Goal: Task Accomplishment & Management: Manage account settings

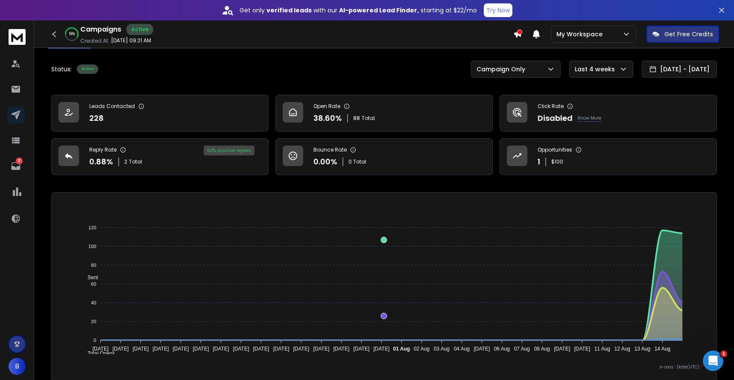
scroll to position [47, 0]
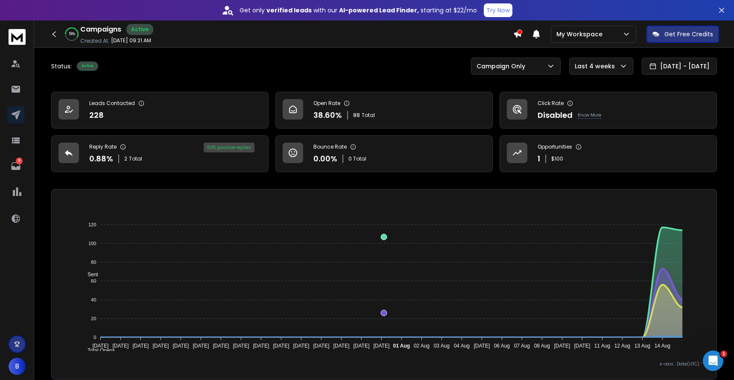
click at [522, 155] on div at bounding box center [517, 153] width 20 height 20
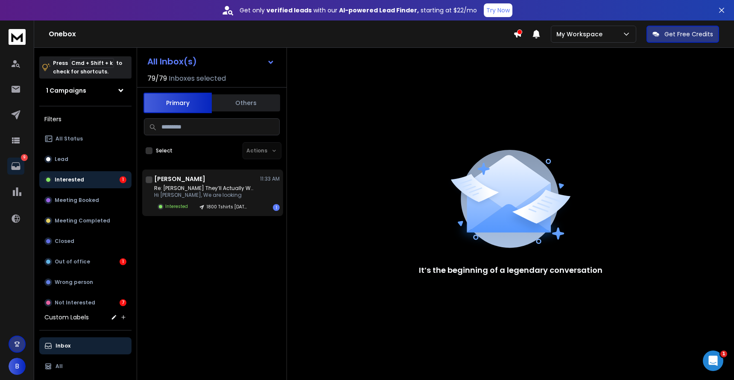
click at [234, 188] on p "Re: [PERSON_NAME] They’ll Actually Want" at bounding box center [205, 188] width 102 height 7
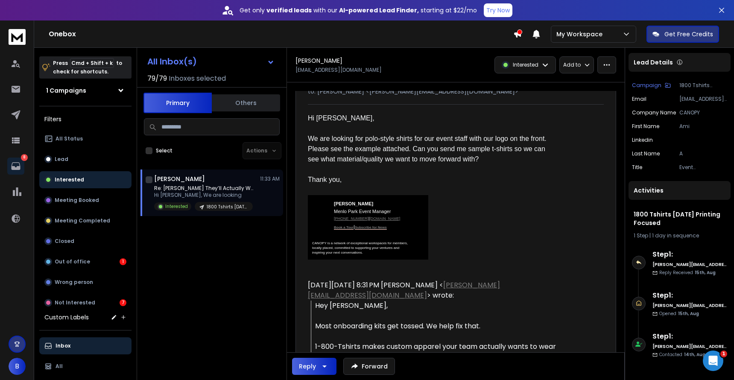
scroll to position [76, 0]
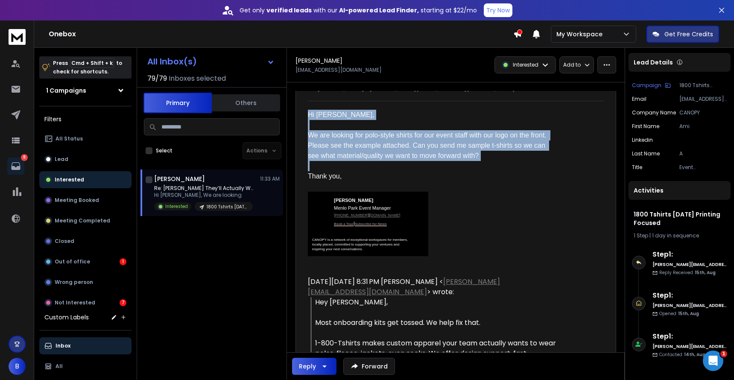
drag, startPoint x: 306, startPoint y: 114, endPoint x: 394, endPoint y: 181, distance: 111.1
click at [394, 182] on div "Re: [PERSON_NAME] They’ll Actually Want to Wear These Shirts [DATE] : 11:33 am …" at bounding box center [455, 349] width 321 height 629
copy div "Hi [PERSON_NAME], We are looking for polo-style shirts for our event staff with…"
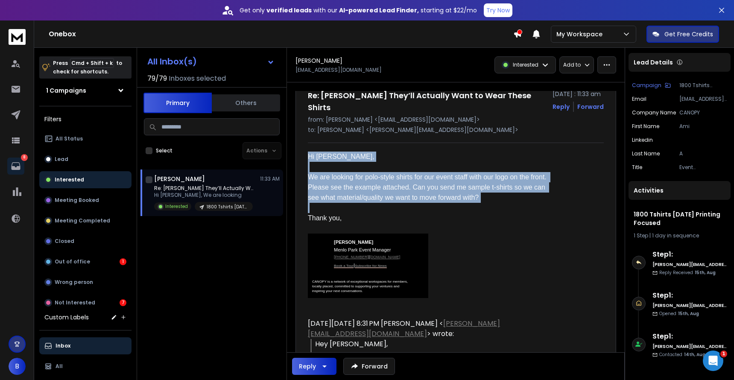
scroll to position [18, 0]
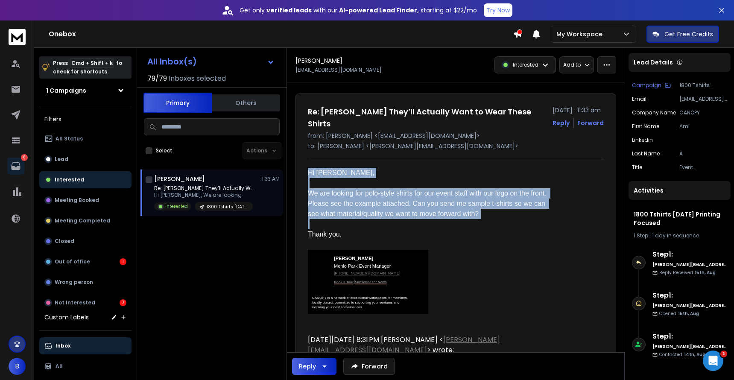
drag, startPoint x: 304, startPoint y: 104, endPoint x: 392, endPoint y: 231, distance: 154.5
copy div "Re: [PERSON_NAME] They’ll Actually Want to Wear These Shirts [DATE] : 11:33 am …"
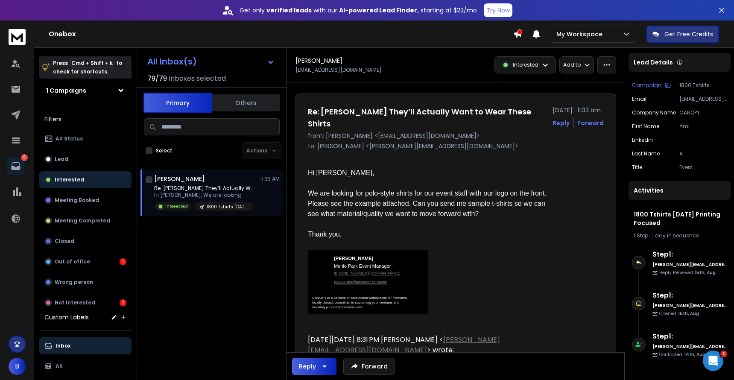
click at [469, 244] on div "Thank you," at bounding box center [432, 239] width 249 height 20
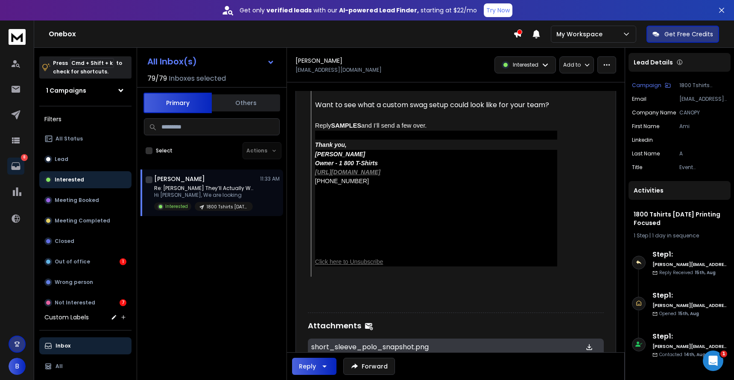
scroll to position [427, 0]
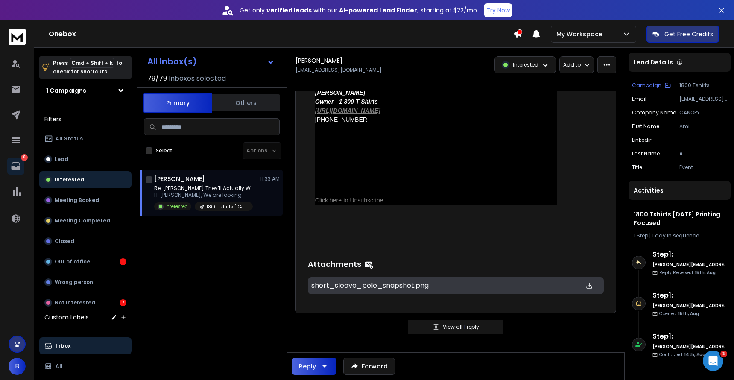
click at [586, 283] on icon at bounding box center [589, 286] width 6 height 6
click at [395, 285] on div "short_sleeve_polo_snapshot.png" at bounding box center [407, 285] width 192 height 10
click at [356, 284] on div "short_sleeve_polo_snapshot.png" at bounding box center [407, 285] width 192 height 10
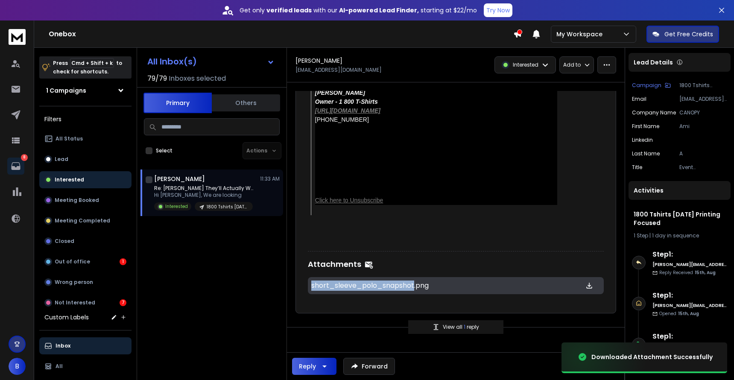
click at [356, 284] on div "short_sleeve_polo_snapshot.png" at bounding box center [407, 285] width 192 height 10
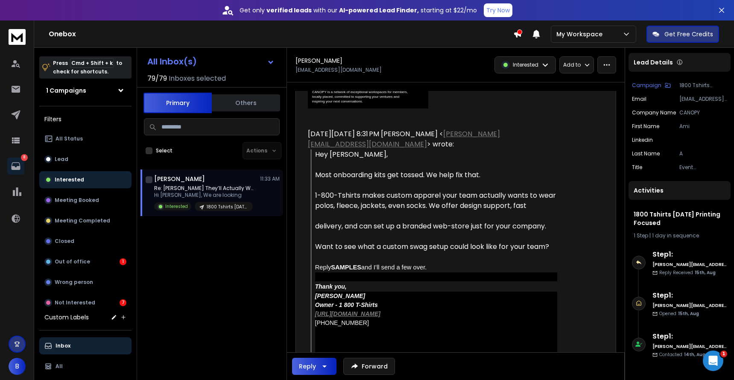
scroll to position [156, 0]
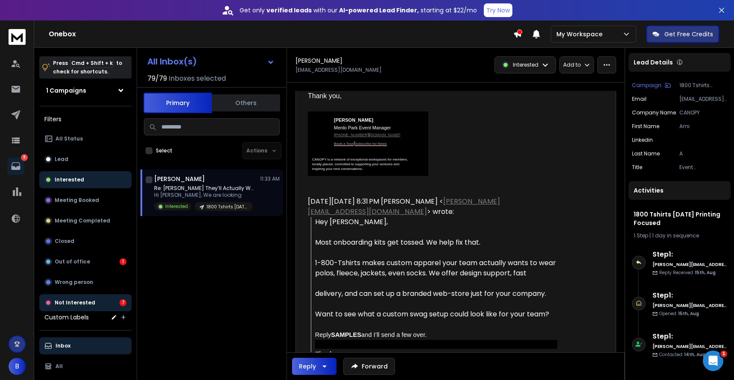
click at [76, 299] on p "Not Interested" at bounding box center [75, 302] width 41 height 7
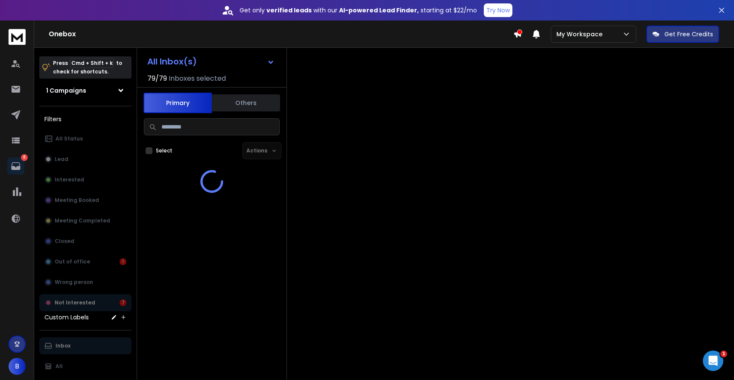
scroll to position [0, 0]
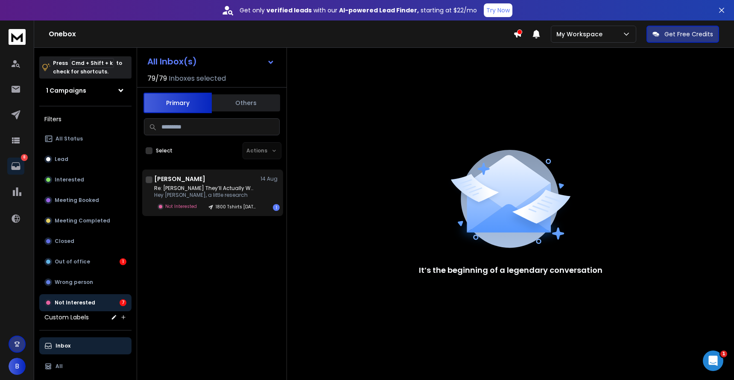
click at [232, 188] on p "Re: [PERSON_NAME] They’ll Actually Want" at bounding box center [205, 188] width 102 height 7
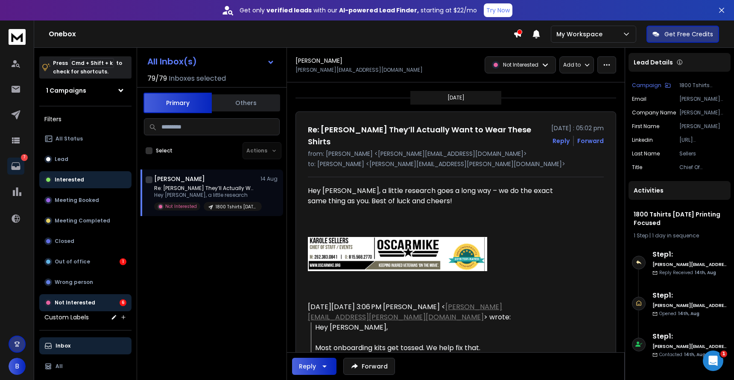
click at [67, 181] on p "Interested" at bounding box center [69, 179] width 29 height 7
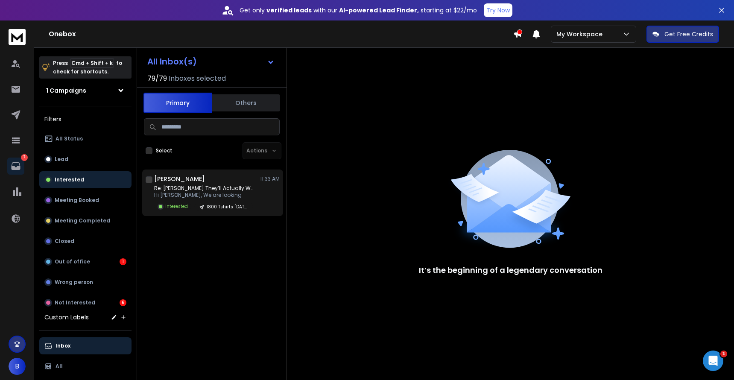
click at [214, 206] on p "1800 Tshirts [DATE] Printing Focused" at bounding box center [227, 207] width 41 height 6
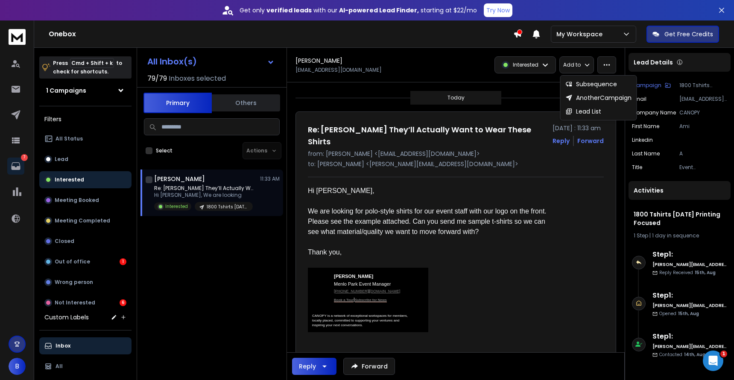
click at [591, 65] on div "Add to" at bounding box center [577, 65] width 34 height 16
click at [610, 64] on button "button" at bounding box center [606, 64] width 19 height 17
click at [484, 160] on p "to: [PERSON_NAME] <[PERSON_NAME][EMAIL_ADDRESS][DOMAIN_NAME]>" at bounding box center [456, 164] width 296 height 9
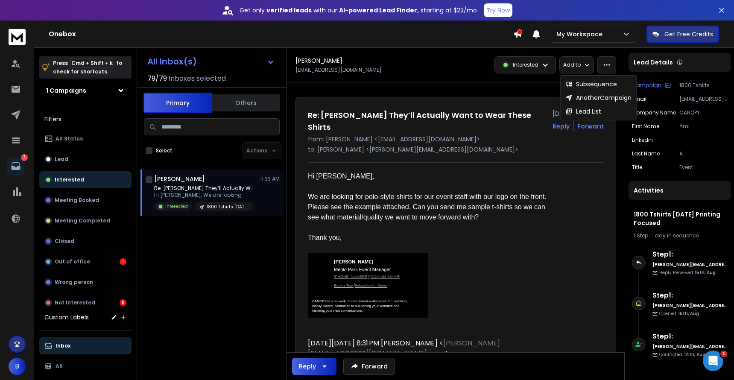
click at [590, 65] on icon at bounding box center [587, 65] width 6 height 6
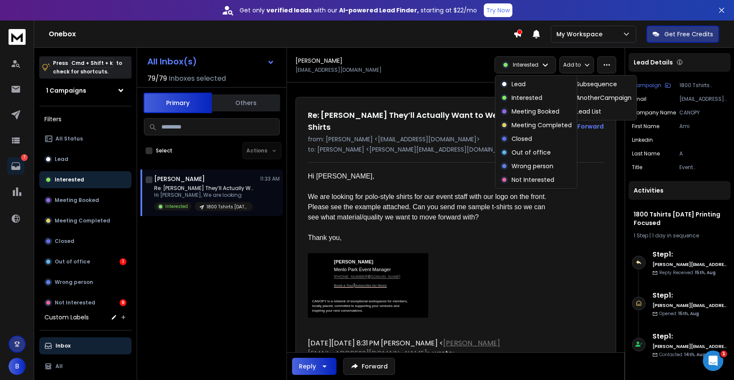
click at [548, 64] on icon at bounding box center [545, 64] width 7 height 7
click at [603, 62] on icon "button" at bounding box center [607, 65] width 8 height 8
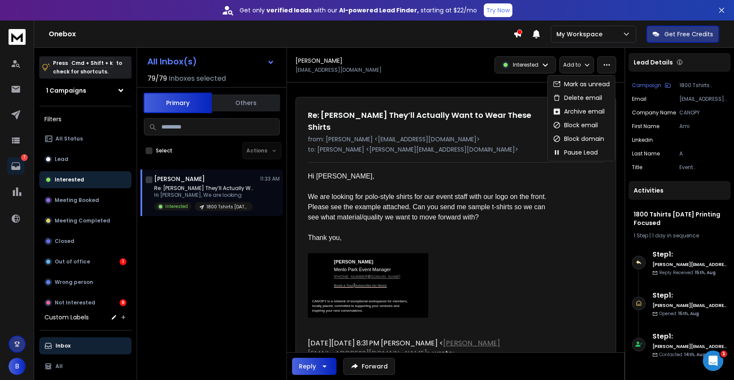
click at [493, 146] on p "to: [PERSON_NAME] <[PERSON_NAME][EMAIL_ADDRESS][DOMAIN_NAME]>" at bounding box center [456, 149] width 296 height 9
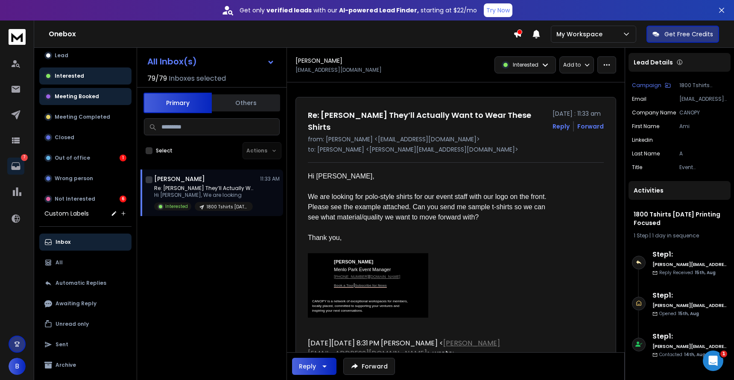
scroll to position [111, 0]
click at [15, 193] on icon at bounding box center [17, 191] width 13 height 13
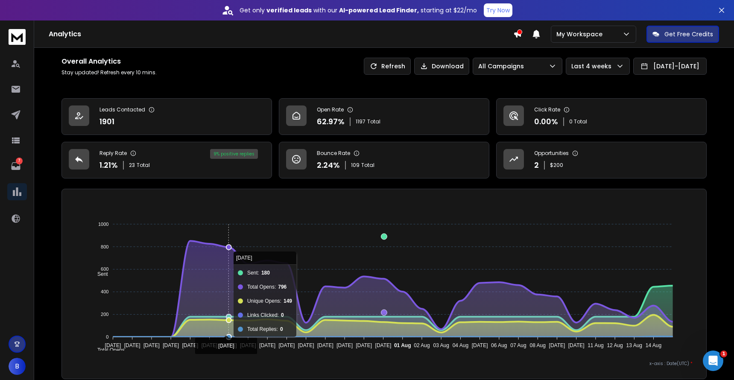
scroll to position [11, 0]
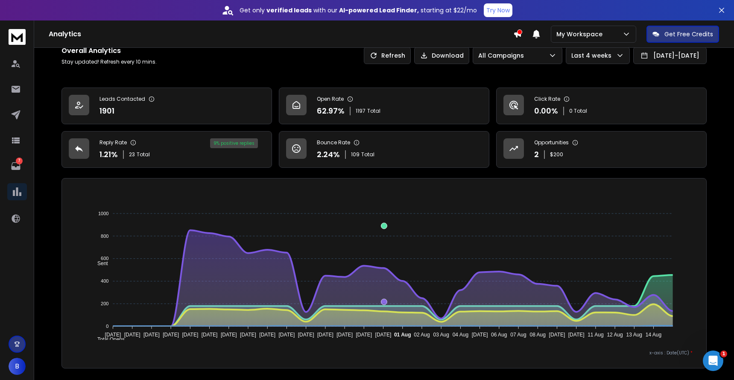
click at [550, 150] on div "2 $ 200" at bounding box center [556, 155] width 44 height 12
click at [512, 148] on icon at bounding box center [513, 148] width 9 height 5
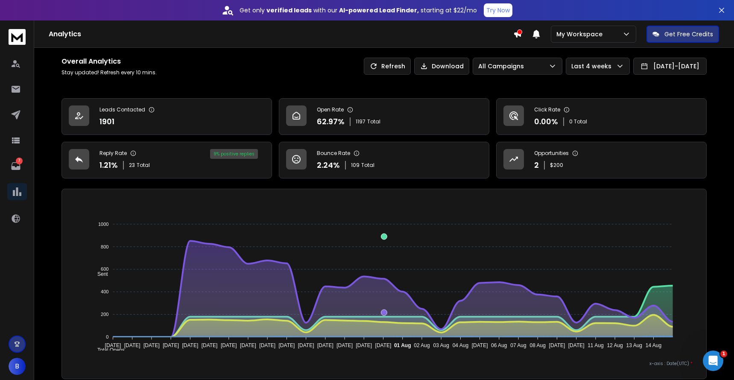
click at [567, 155] on p "Opportunities" at bounding box center [551, 153] width 35 height 7
click at [19, 110] on icon at bounding box center [16, 115] width 10 height 10
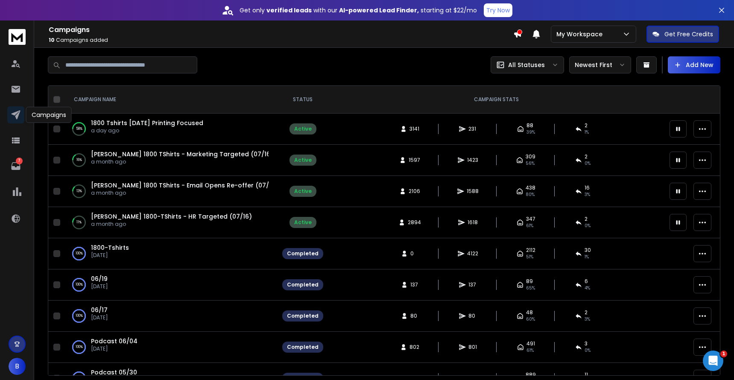
click at [701, 129] on icon "button" at bounding box center [702, 129] width 7 height 2
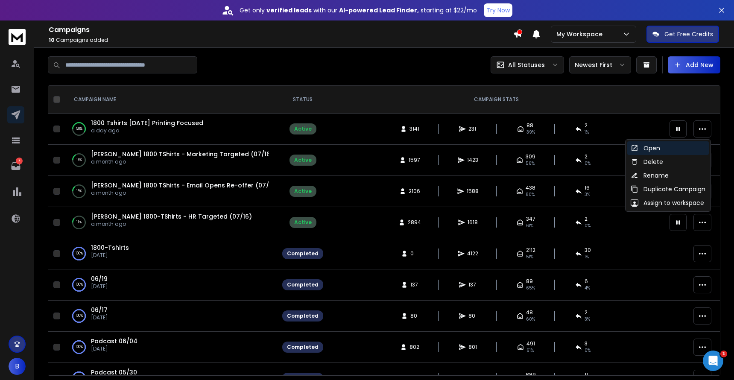
click at [120, 124] on span "1800 Tshirts [DATE] Printing Focused" at bounding box center [147, 123] width 112 height 9
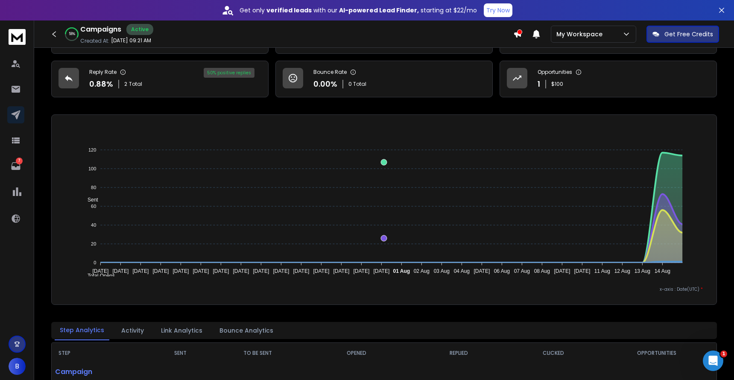
scroll to position [174, 0]
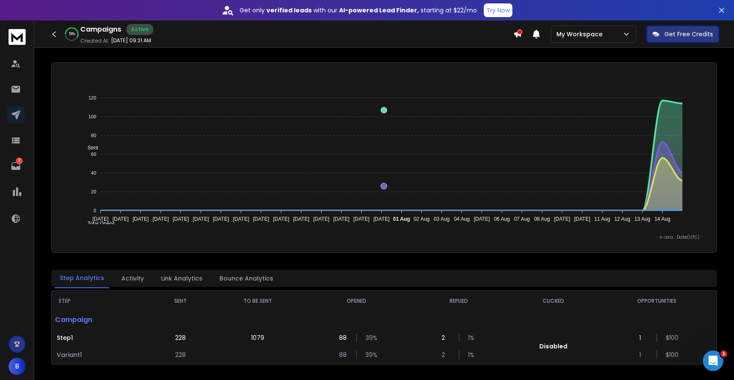
click at [139, 278] on button "Activity" at bounding box center [132, 278] width 33 height 19
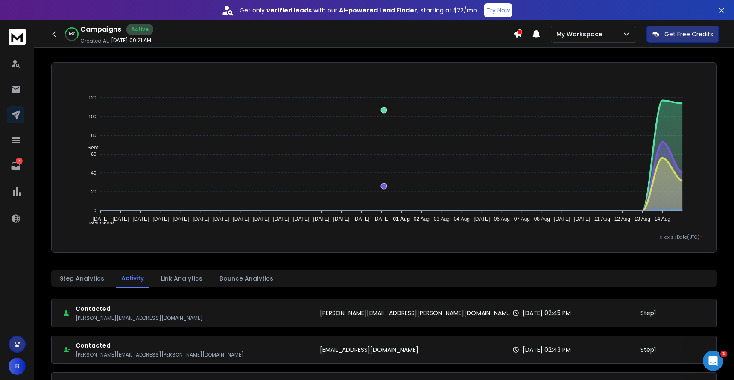
click at [188, 278] on button "Link Analytics" at bounding box center [182, 278] width 52 height 19
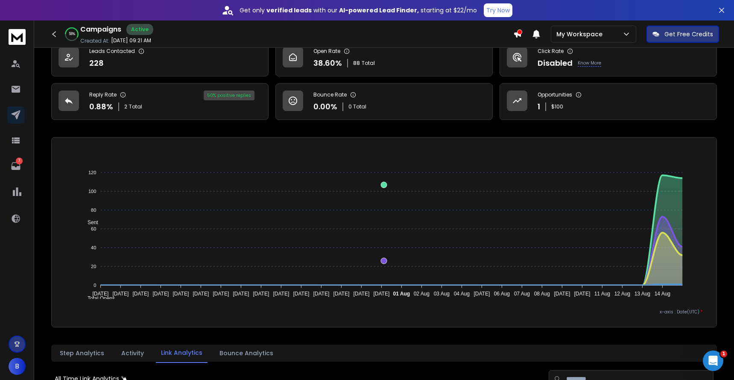
scroll to position [123, 0]
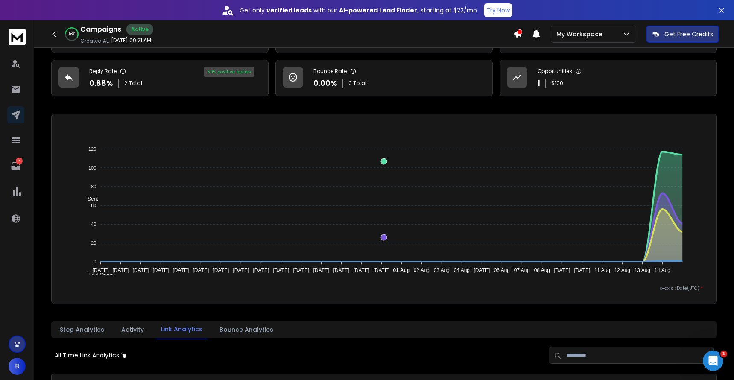
click at [235, 330] on button "Bounce Analytics" at bounding box center [246, 329] width 64 height 19
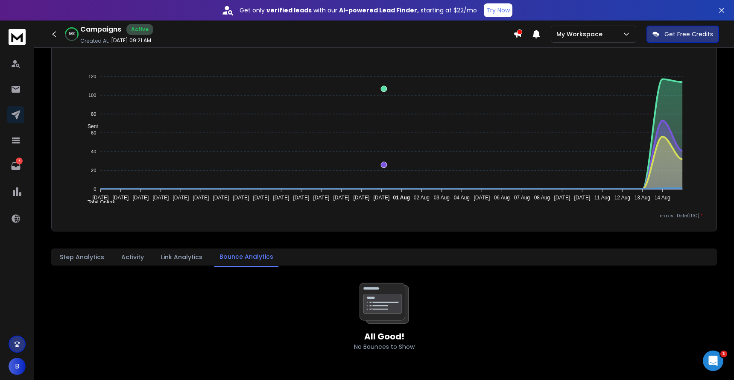
scroll to position [0, 0]
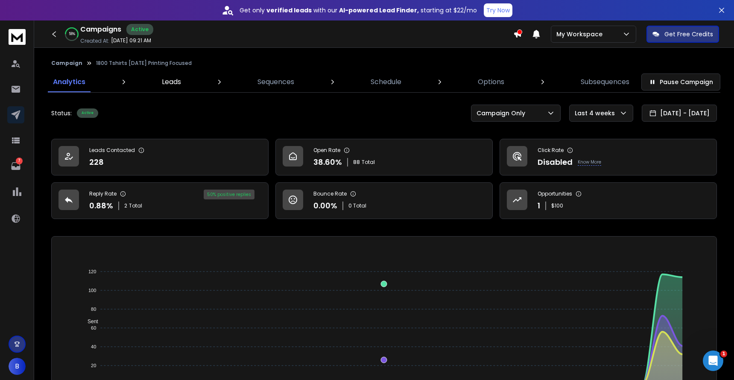
click at [166, 80] on p "Leads" at bounding box center [171, 82] width 19 height 10
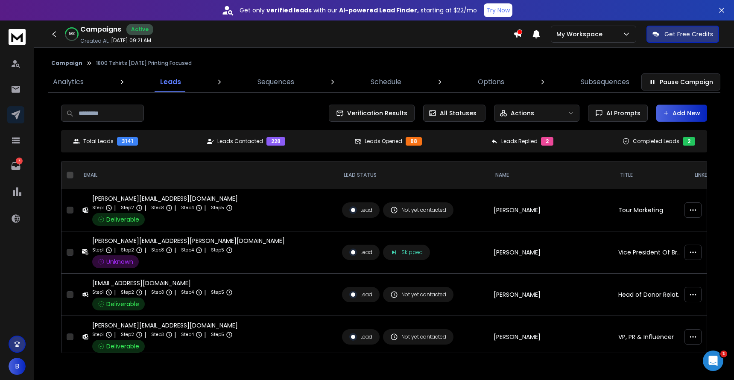
click at [632, 140] on div "Completed Leads 2" at bounding box center [658, 141] width 73 height 9
click at [622, 140] on div "Total Leads 3141 Leads Contacted 228 Leads Opened 88 Leads Replied 2 Completed …" at bounding box center [384, 141] width 646 height 22
click at [529, 139] on p "Leads Replied" at bounding box center [519, 141] width 36 height 7
click at [546, 142] on div "2" at bounding box center [547, 141] width 12 height 9
click at [561, 109] on div "Actions" at bounding box center [531, 113] width 65 height 9
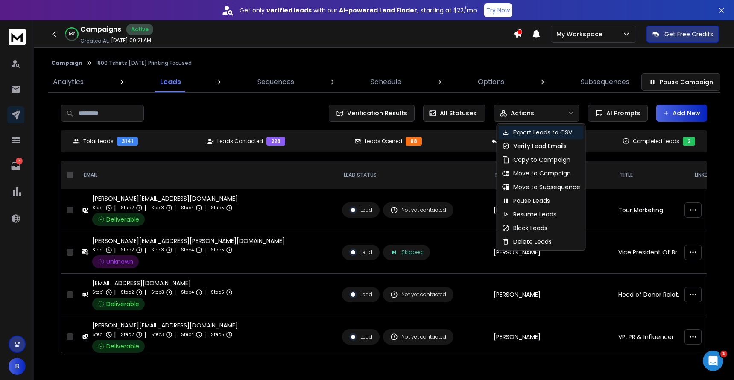
click at [447, 134] on div "Total Leads 3141 Leads Contacted 228 Leads Opened 88 Leads Replied 2 Completed …" at bounding box center [384, 141] width 646 height 22
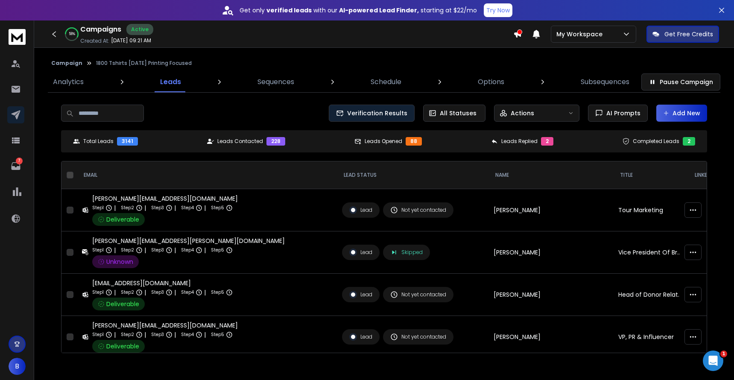
click at [385, 113] on span "Verification Results" at bounding box center [376, 113] width 64 height 9
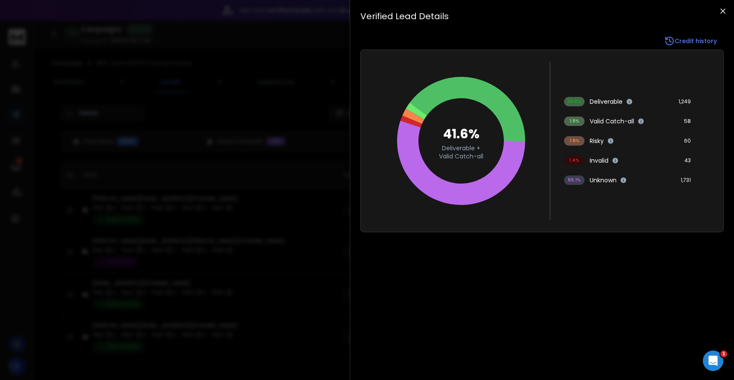
click at [724, 11] on icon "button" at bounding box center [722, 11] width 9 height 9
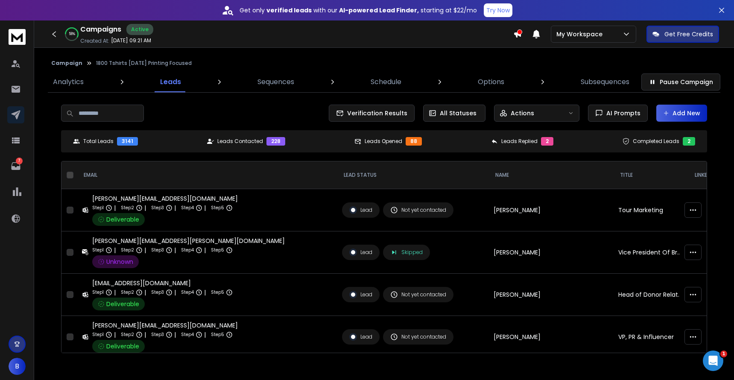
click at [384, 141] on p "Leads Opened" at bounding box center [384, 141] width 38 height 7
click at [482, 82] on p "Options" at bounding box center [491, 82] width 26 height 10
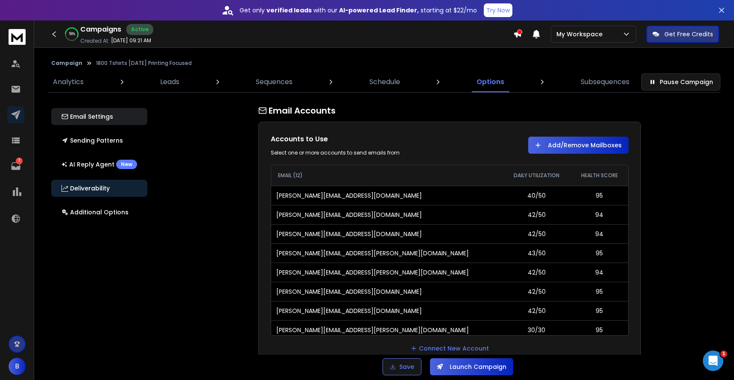
click at [102, 192] on p "Deliverability" at bounding box center [85, 188] width 48 height 9
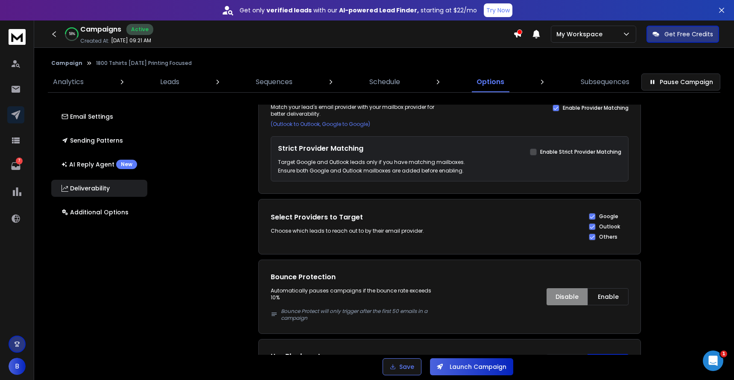
scroll to position [1198, 0]
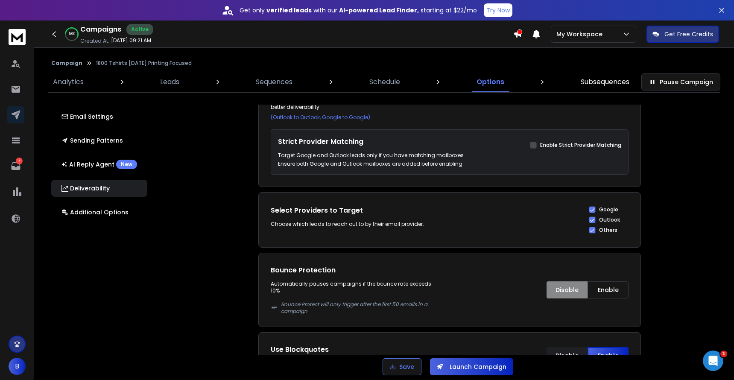
click at [607, 79] on p "Subsequences" at bounding box center [605, 82] width 49 height 10
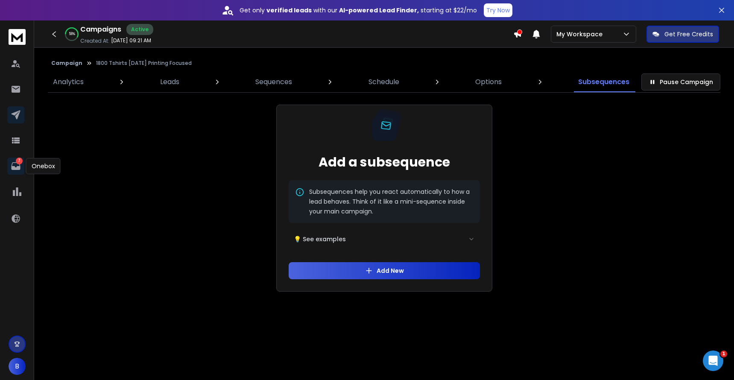
click at [17, 167] on icon at bounding box center [15, 166] width 9 height 8
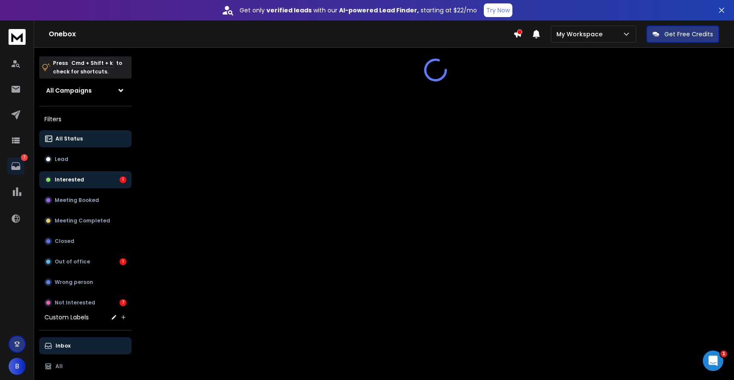
click at [79, 180] on p "Interested" at bounding box center [69, 179] width 29 height 7
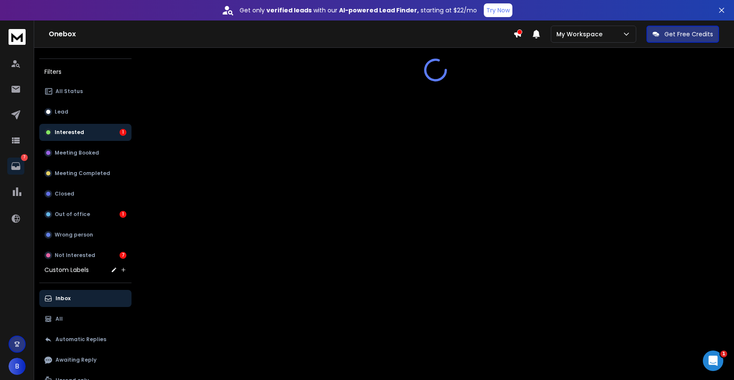
scroll to position [111, 0]
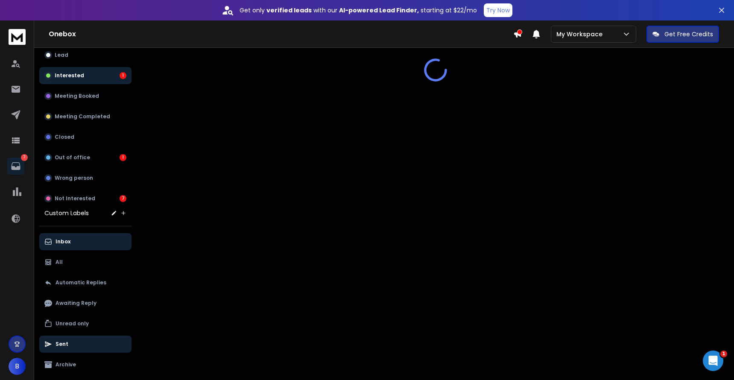
click at [72, 342] on button "Sent" at bounding box center [85, 344] width 92 height 17
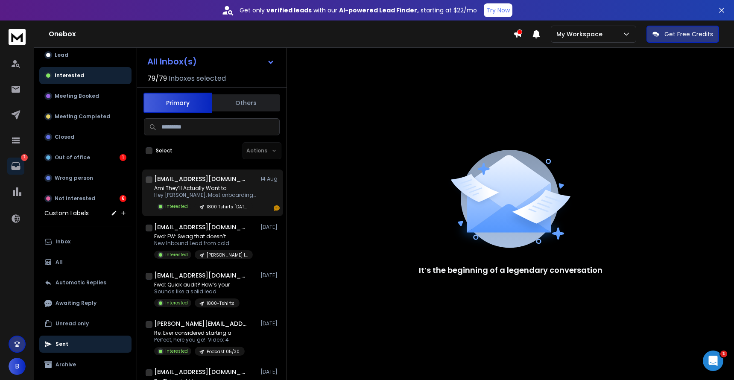
click at [210, 187] on p "Ami They’ll Actually Want to" at bounding box center [205, 188] width 102 height 7
click at [225, 187] on p "Ami They’ll Actually Want to" at bounding box center [205, 188] width 102 height 7
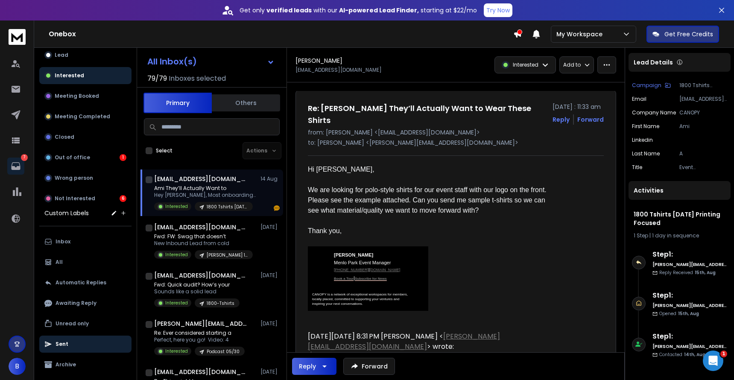
scroll to position [0, 0]
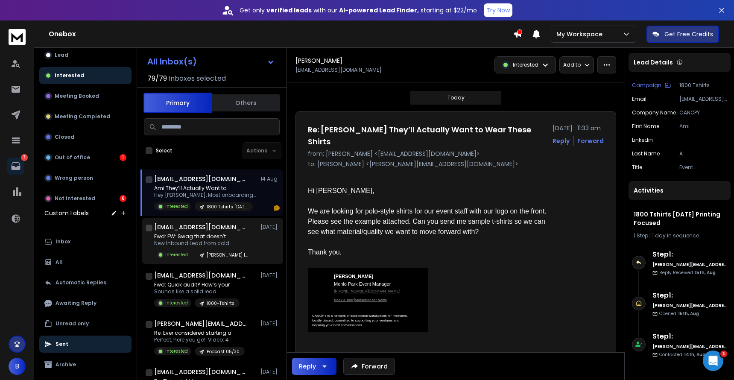
click at [237, 239] on p "Fwd: FW: Swag that doesn’t" at bounding box center [203, 236] width 99 height 7
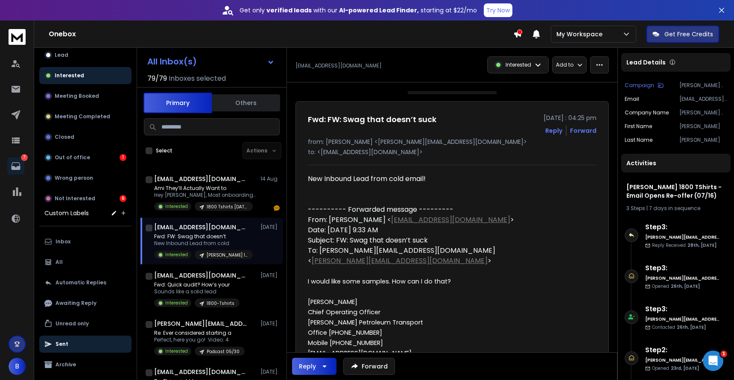
scroll to position [10, 0]
drag, startPoint x: 320, startPoint y: 152, endPoint x: 388, endPoint y: 153, distance: 67.5
click at [388, 153] on p "to: <[EMAIL_ADDRESS][DOMAIN_NAME]>" at bounding box center [452, 152] width 289 height 9
copy p "[EMAIL_ADDRESS][DOMAIN_NAME]"
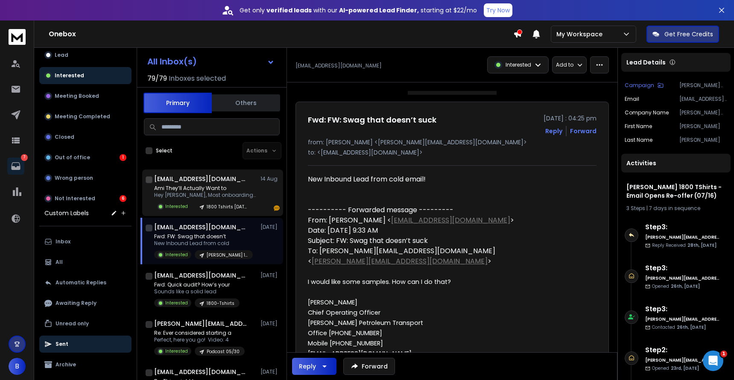
click at [204, 192] on p "Hey [PERSON_NAME], Most onboarding kits get" at bounding box center [205, 195] width 102 height 7
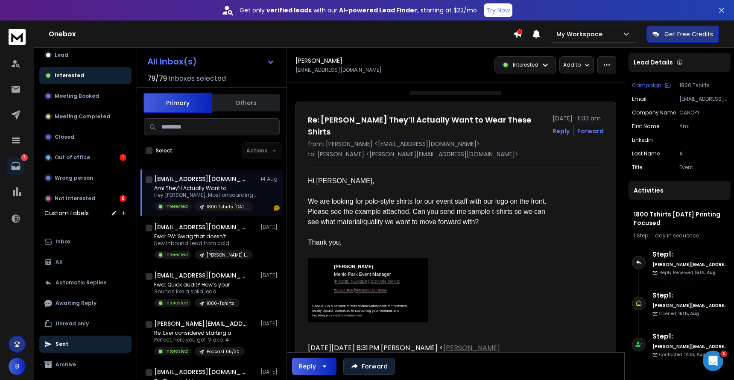
click at [359, 372] on button "Forward" at bounding box center [369, 366] width 52 height 17
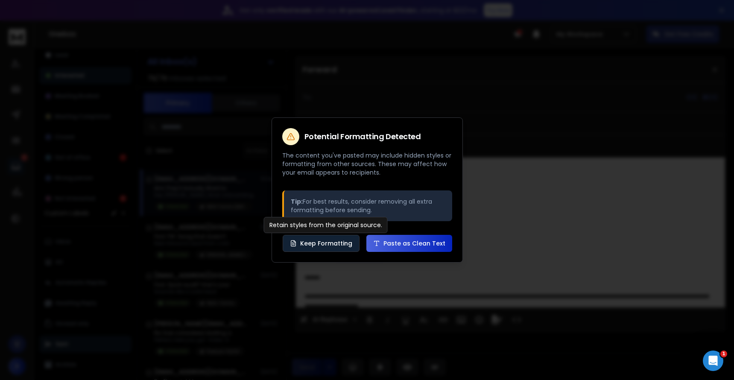
click at [350, 244] on button "Keep Formatting" at bounding box center [321, 243] width 77 height 17
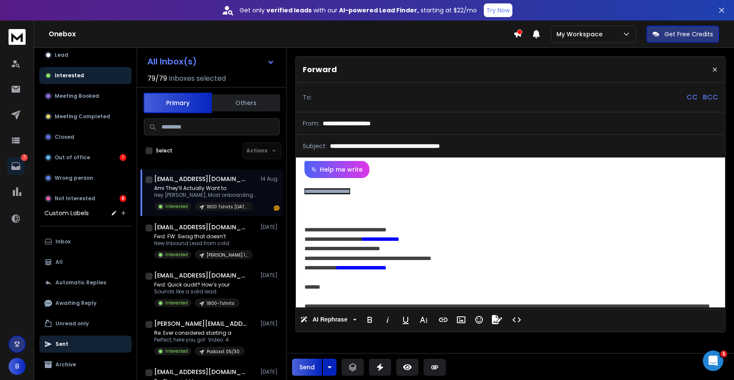
click at [337, 93] on input at bounding box center [345, 97] width 60 height 15
drag, startPoint x: 390, startPoint y: 193, endPoint x: 248, endPoint y: 193, distance: 142.6
click at [250, 193] on div "**********" at bounding box center [435, 238] width 597 height 380
click at [342, 104] on input at bounding box center [345, 97] width 60 height 15
paste input "**********"
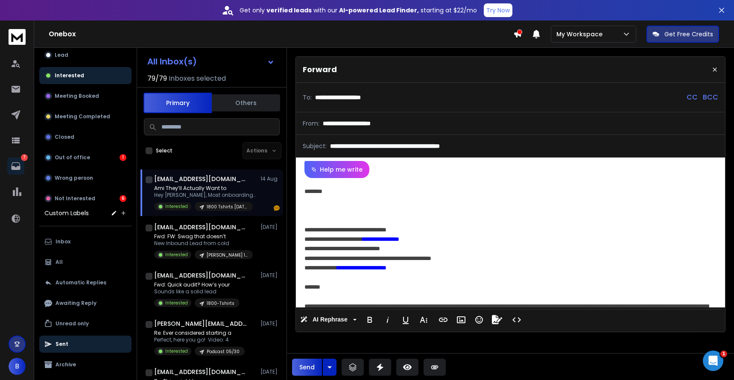
scroll to position [0, 3]
type input "**********"
click at [343, 172] on button "Help me write" at bounding box center [336, 169] width 65 height 17
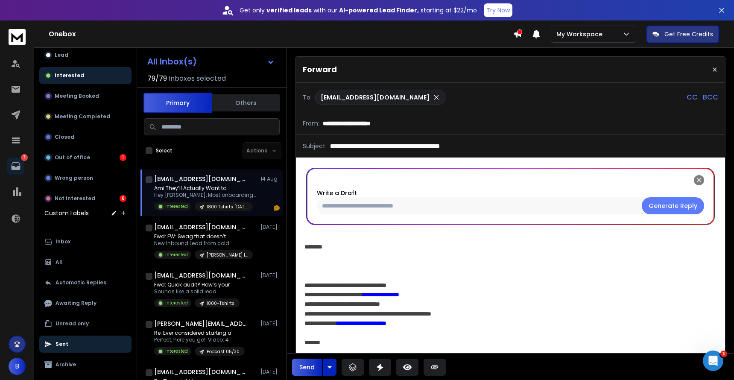
click at [700, 182] on div at bounding box center [699, 180] width 10 height 10
click at [697, 179] on icon at bounding box center [698, 179] width 3 height 3
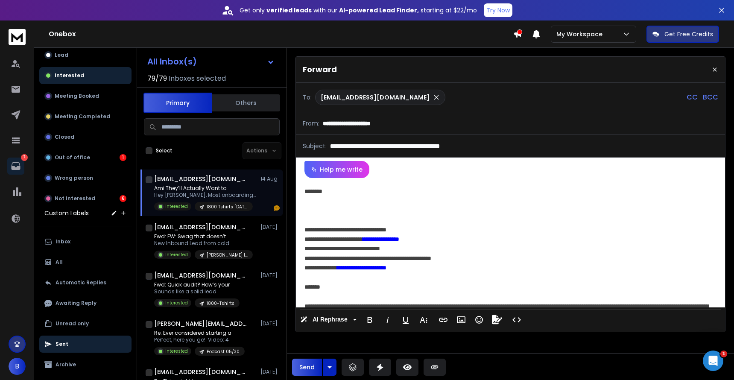
click at [304, 368] on button "Send" at bounding box center [307, 367] width 30 height 17
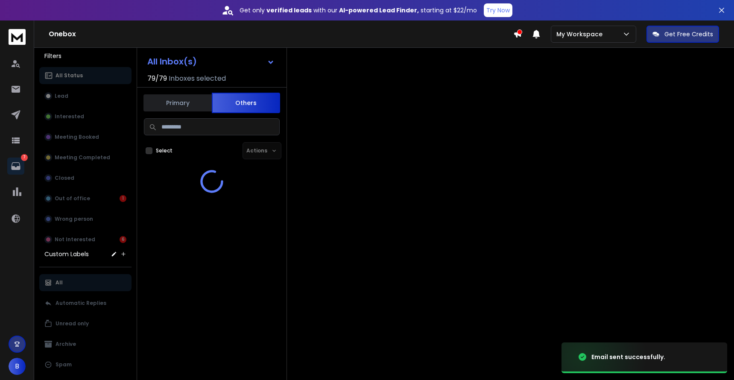
scroll to position [70, 0]
click at [246, 105] on button "Others" at bounding box center [246, 103] width 68 height 20
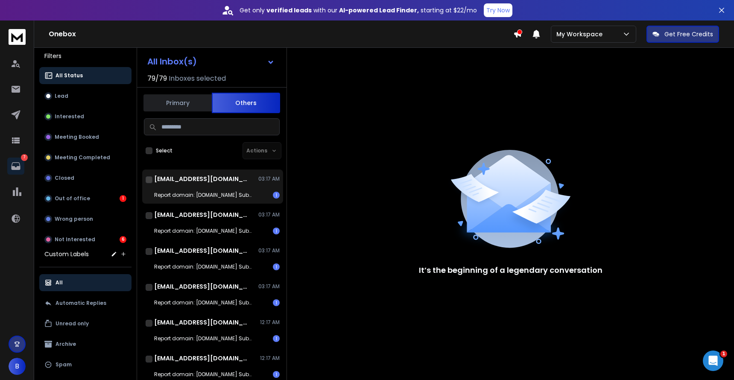
click at [225, 193] on p "Report domain: [DOMAIN_NAME] Submitter: [DOMAIN_NAME]" at bounding box center [205, 195] width 102 height 7
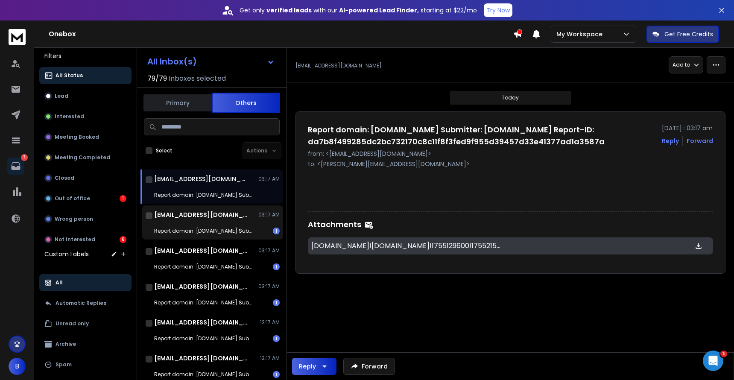
click at [220, 217] on h1 "[EMAIL_ADDRESS][DOMAIN_NAME]" at bounding box center [201, 214] width 94 height 9
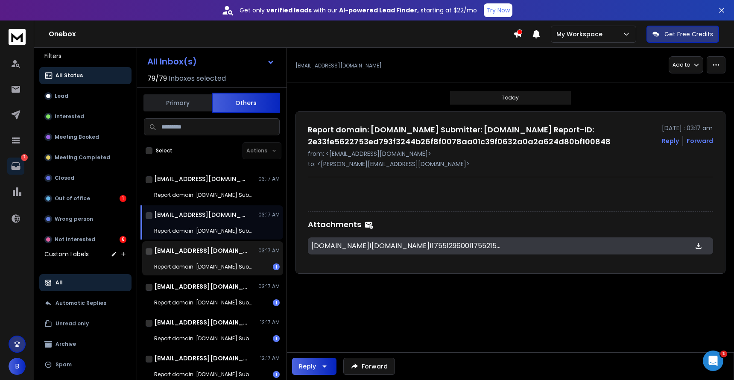
click at [217, 247] on h1 "[EMAIL_ADDRESS][DOMAIN_NAME]" at bounding box center [201, 250] width 94 height 9
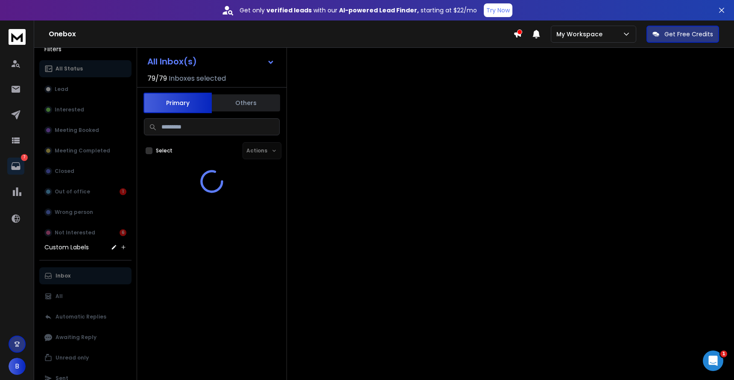
scroll to position [111, 0]
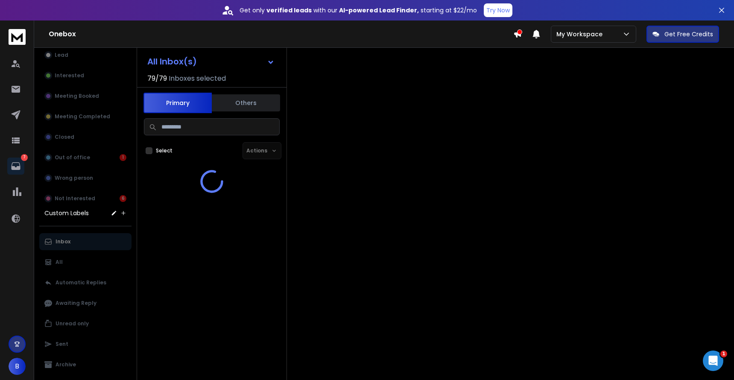
click at [193, 106] on button "Primary" at bounding box center [177, 103] width 68 height 20
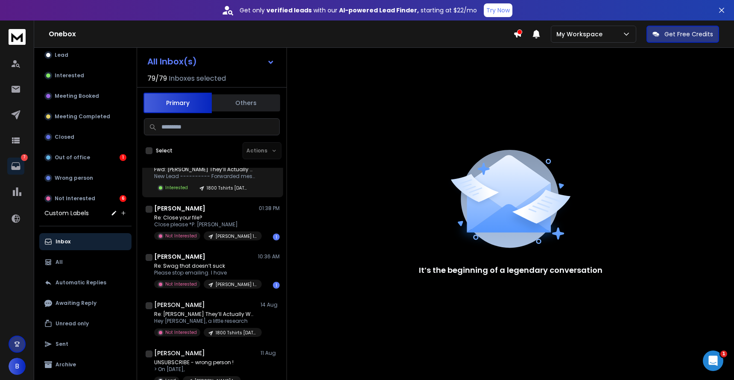
scroll to position [27, 0]
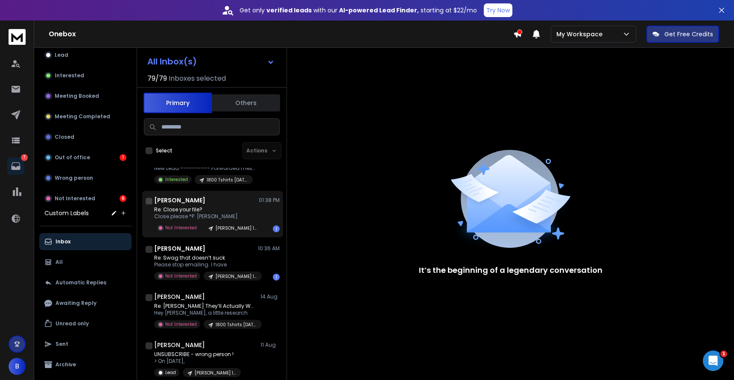
click at [234, 207] on p "Re: Close your file?" at bounding box center [205, 209] width 102 height 7
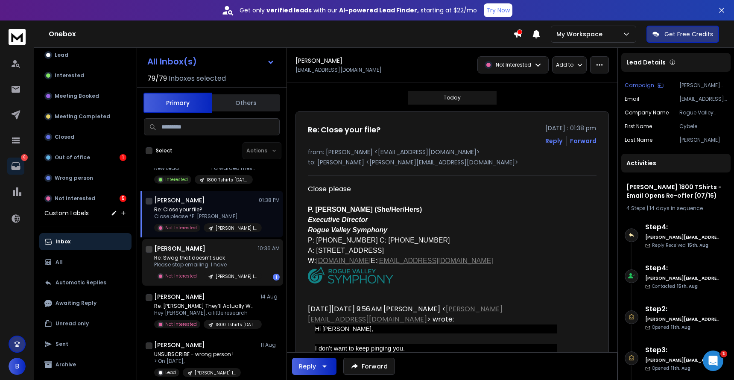
click at [232, 258] on p "Re: Swag that doesn’t suck" at bounding box center [205, 257] width 102 height 7
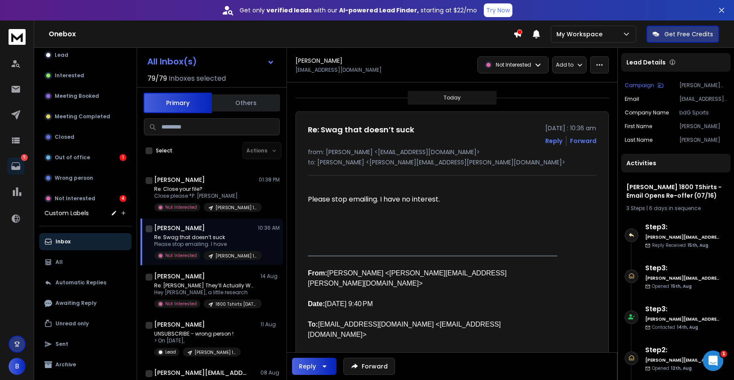
scroll to position [52, 0]
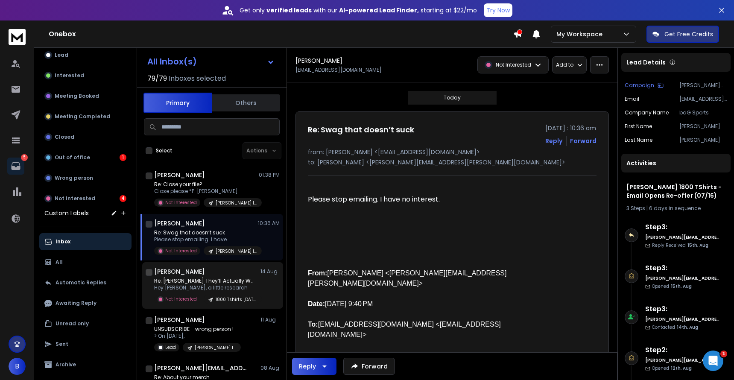
click at [245, 283] on p "Re: [PERSON_NAME] They’ll Actually Want" at bounding box center [205, 280] width 102 height 7
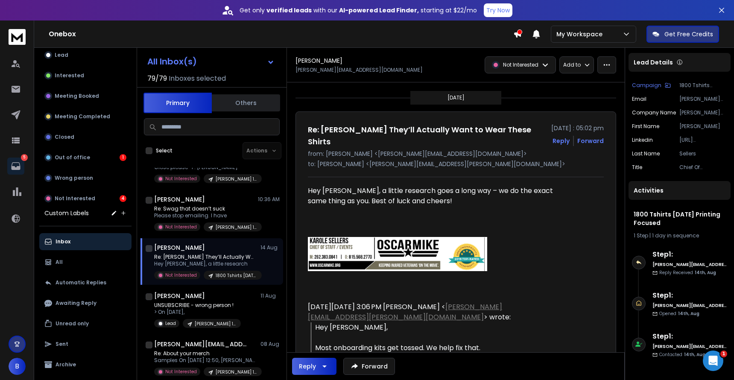
scroll to position [83, 0]
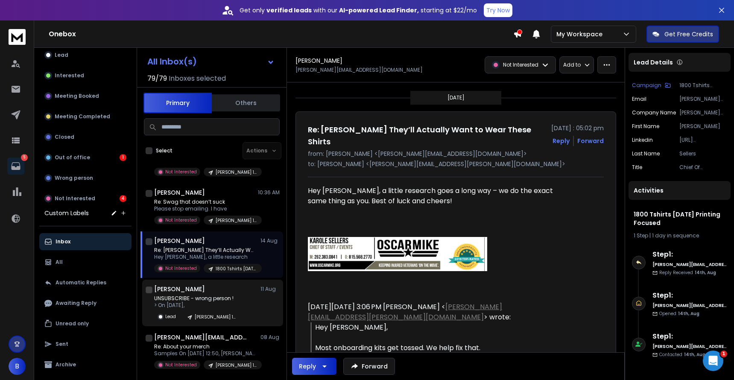
click at [244, 303] on div "UNSUBSCRIBE - wrong person ! > On [DATE], Lead [PERSON_NAME] 1800 TShirts - Ema…" at bounding box center [217, 308] width 126 height 26
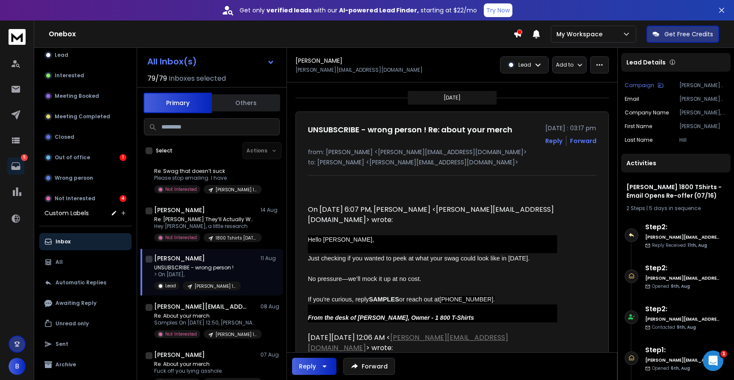
scroll to position [121, 0]
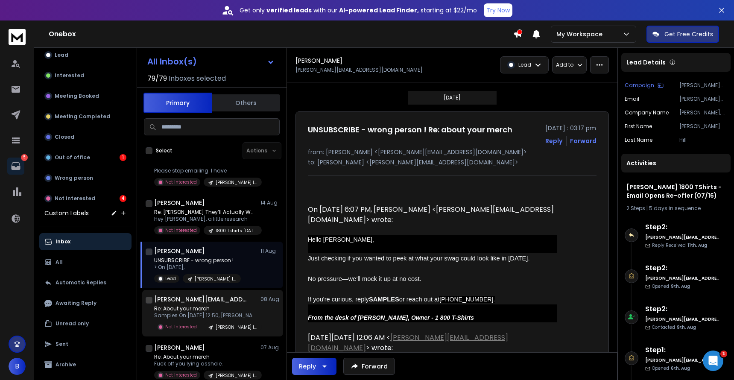
click at [246, 307] on p "Re: About your merch" at bounding box center [205, 308] width 102 height 7
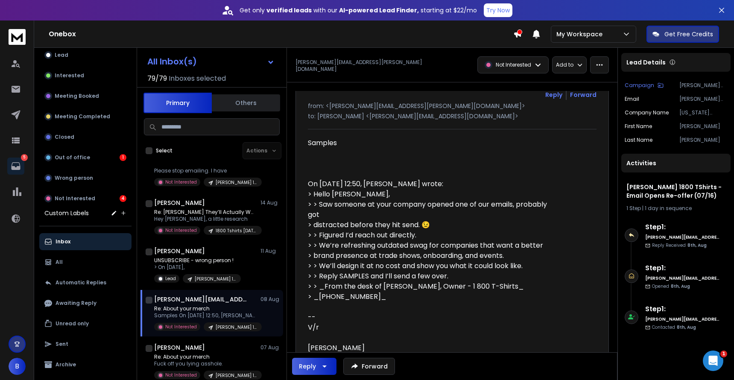
scroll to position [16, 0]
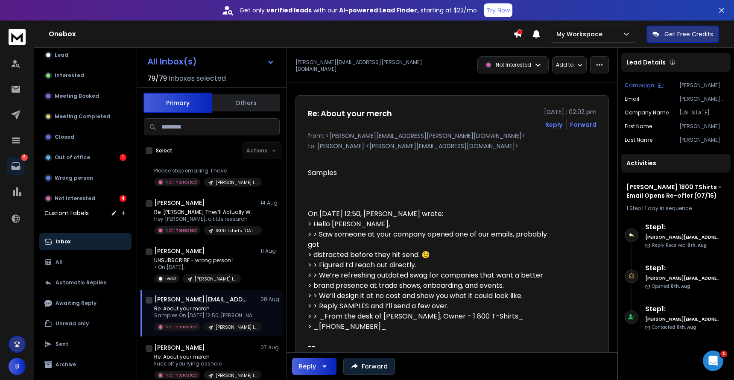
click at [377, 367] on button "Forward" at bounding box center [369, 366] width 52 height 17
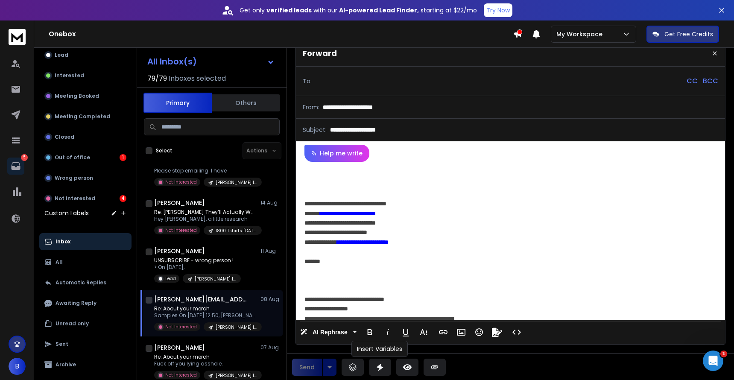
scroll to position [0, 0]
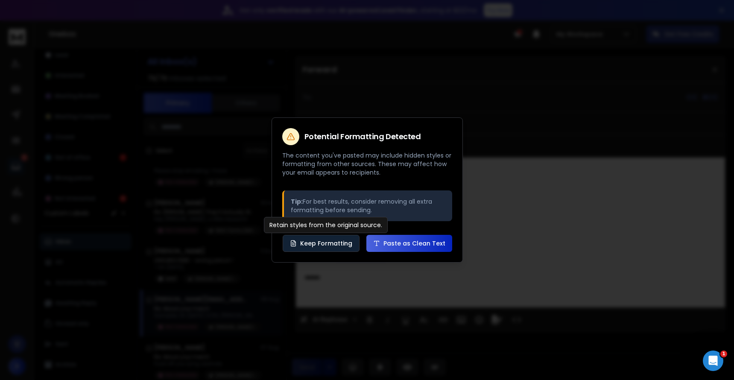
click at [344, 245] on button "Keep Formatting" at bounding box center [321, 243] width 77 height 17
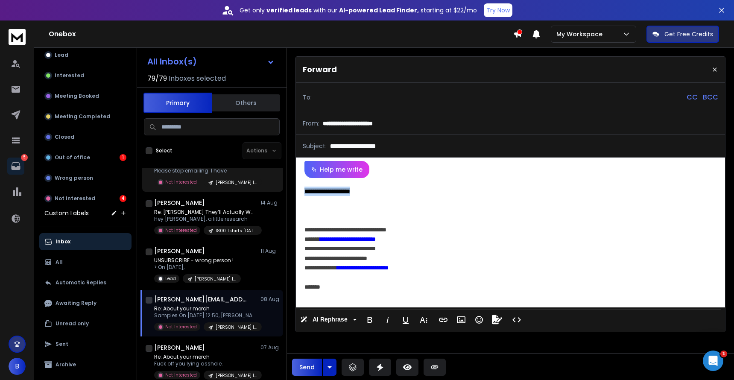
drag, startPoint x: 378, startPoint y: 190, endPoint x: 264, endPoint y: 190, distance: 114.0
click at [264, 190] on div "All Inbox(s) 79 / 79 Inboxes selected Primary Others Select Actions [EMAIL_ADDR…" at bounding box center [435, 238] width 597 height 380
click at [339, 96] on input at bounding box center [345, 97] width 60 height 15
paste input "**********"
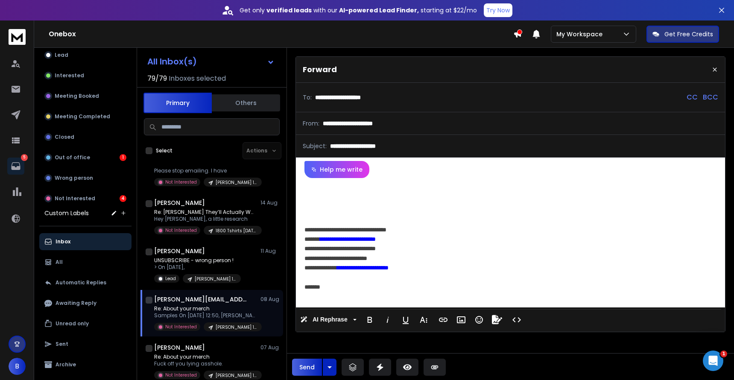
scroll to position [0, 3]
type input "**********"
click at [312, 374] on button "Send" at bounding box center [307, 367] width 30 height 17
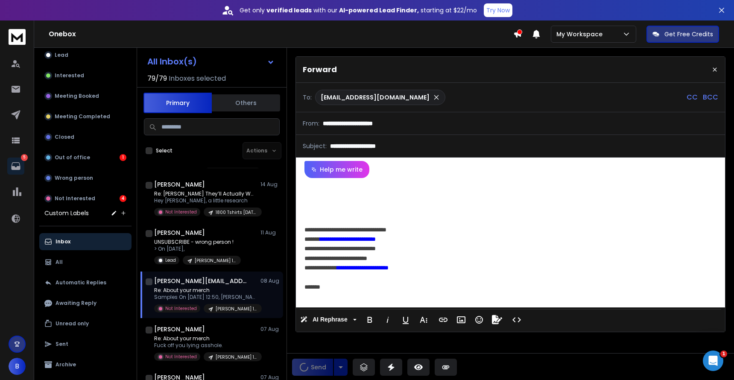
scroll to position [143, 0]
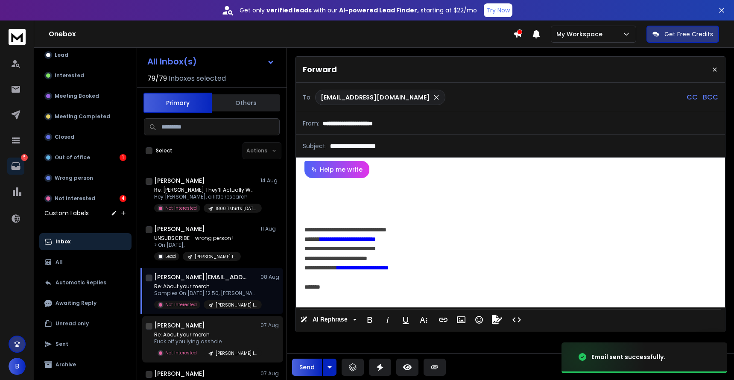
click at [246, 335] on p "Re: About your merch" at bounding box center [205, 334] width 102 height 7
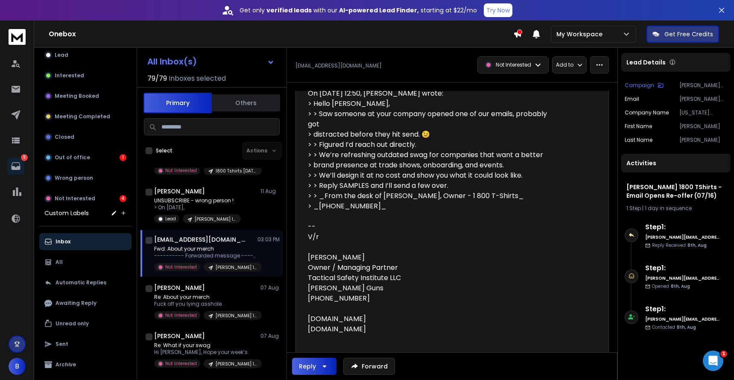
scroll to position [301, 0]
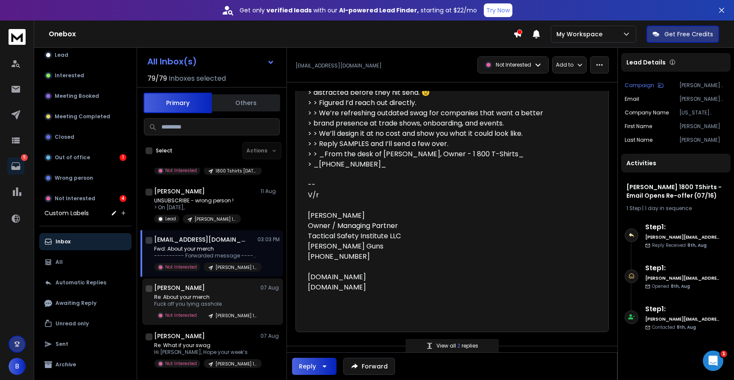
click at [227, 301] on p "Fuck off you lying asshole." at bounding box center [205, 304] width 102 height 7
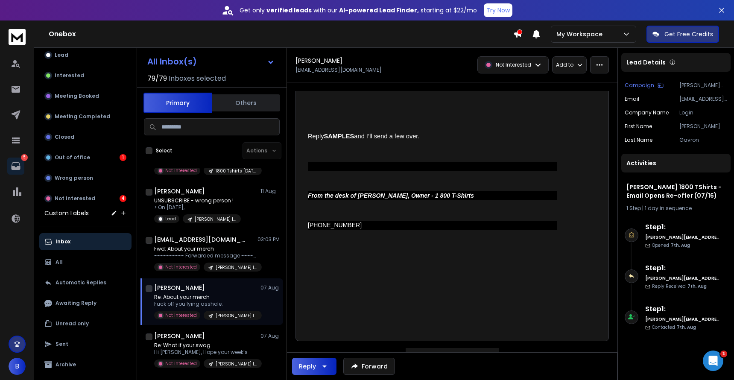
scroll to position [626, 0]
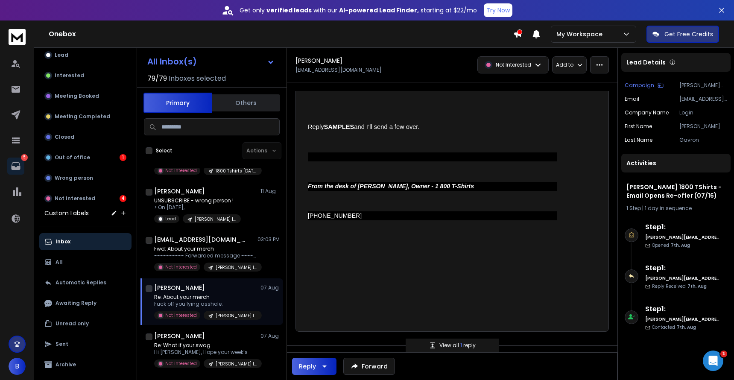
click at [195, 300] on p "Re: About your merch" at bounding box center [205, 297] width 102 height 7
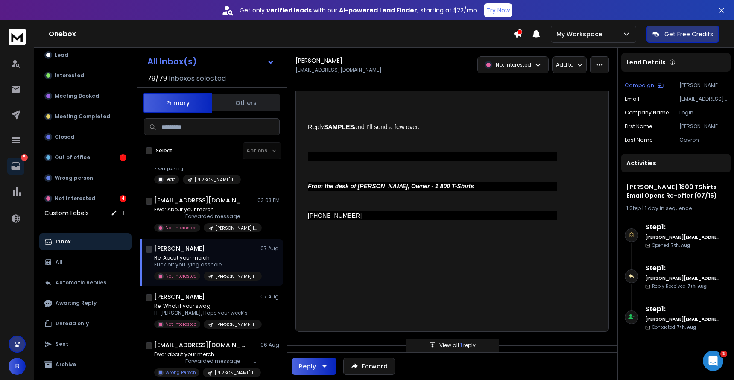
scroll to position [239, 0]
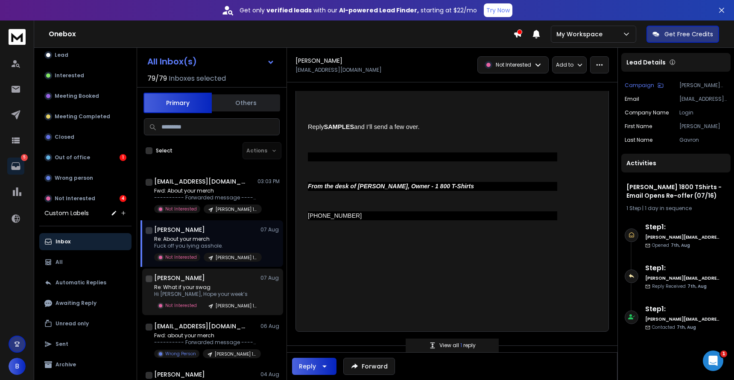
click at [235, 285] on p "Re: What if your swag" at bounding box center [205, 287] width 102 height 7
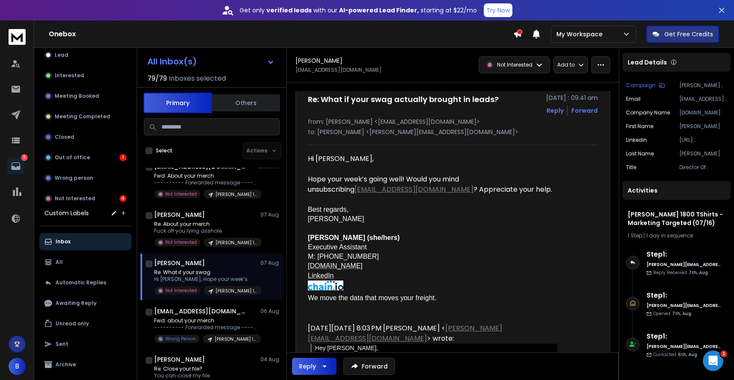
scroll to position [254, 0]
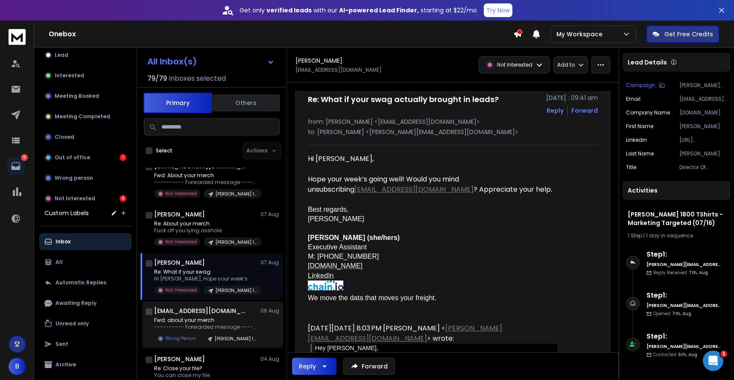
click at [240, 313] on div "[EMAIL_ADDRESS][DOMAIN_NAME] [DATE]" at bounding box center [217, 311] width 126 height 9
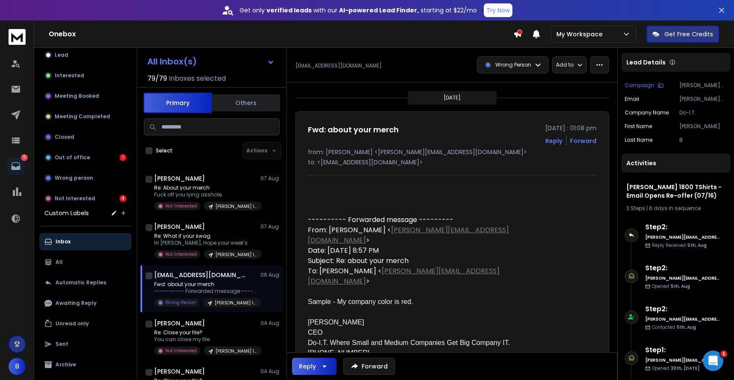
scroll to position [297, 0]
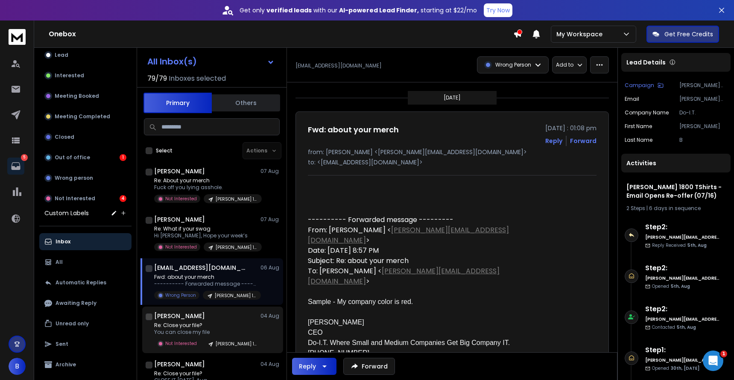
click at [230, 324] on p "Re: Close your file?" at bounding box center [205, 325] width 102 height 7
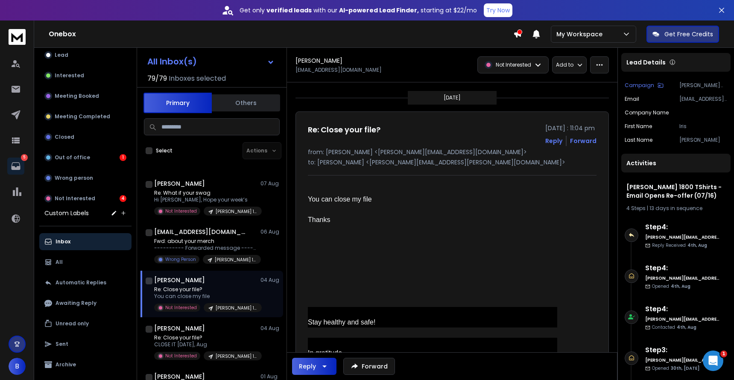
scroll to position [335, 0]
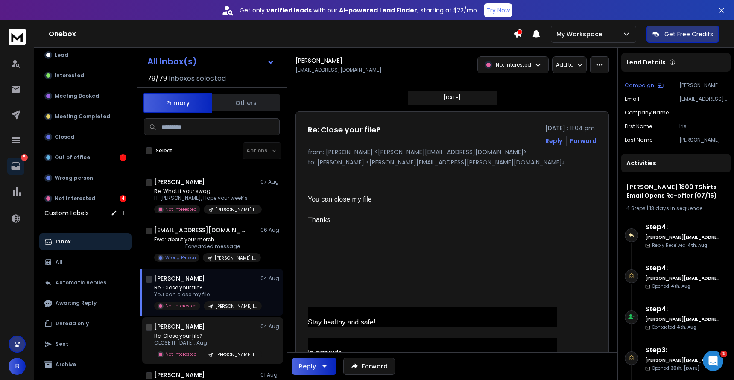
click at [235, 334] on p "Re: Close your file?" at bounding box center [205, 336] width 102 height 7
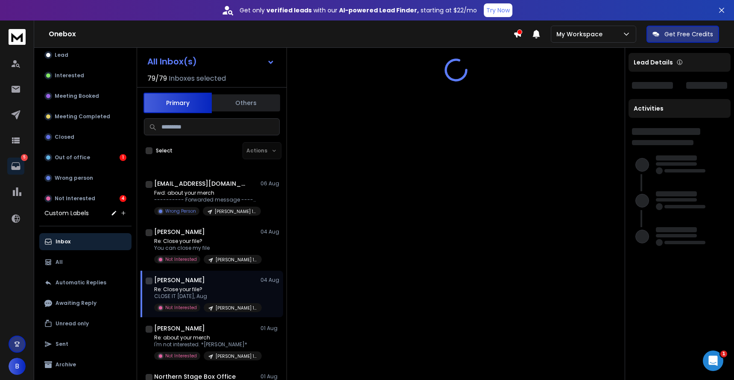
scroll to position [388, 0]
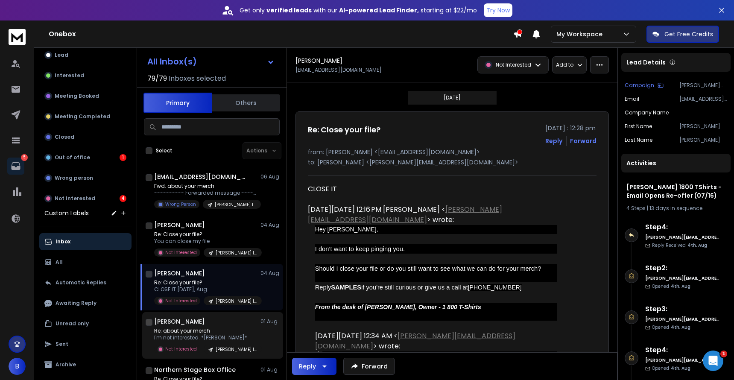
click at [237, 327] on div "[PERSON_NAME] [DATE] Re: about your merch I'm not interested. *[PERSON_NAME]* N…" at bounding box center [217, 335] width 126 height 36
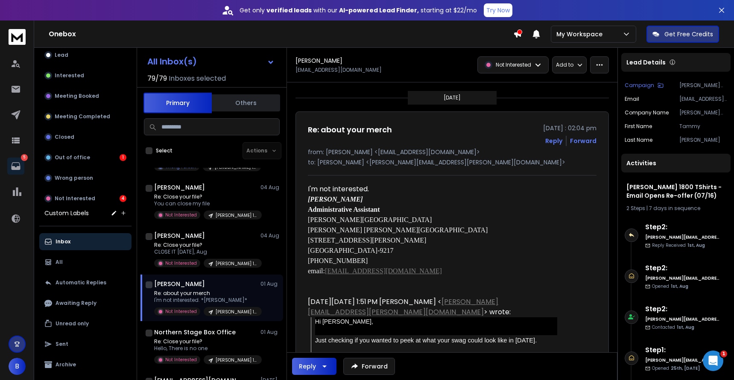
scroll to position [429, 0]
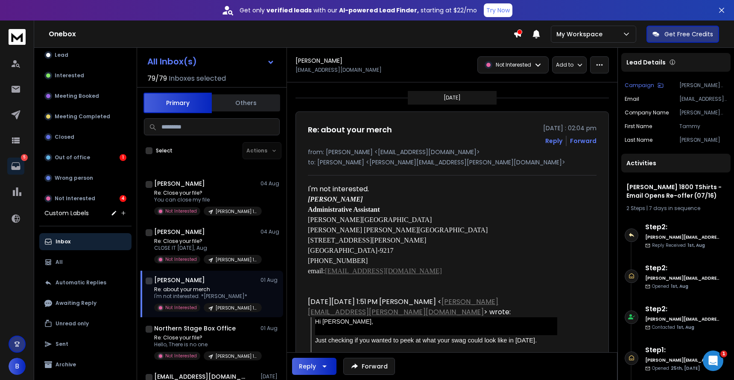
click at [237, 327] on div "Northern Stage Box Office [DATE]" at bounding box center [217, 328] width 126 height 9
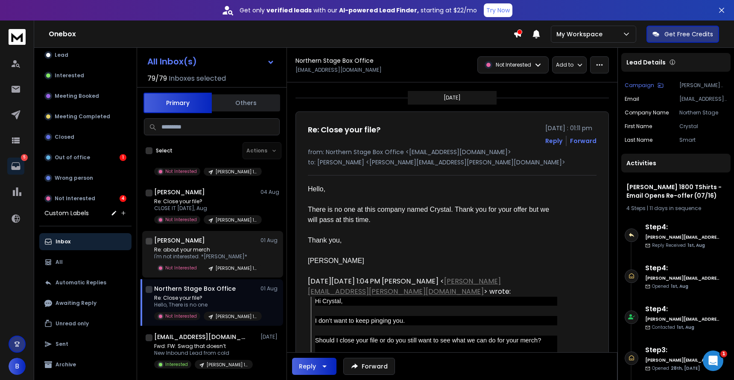
scroll to position [474, 0]
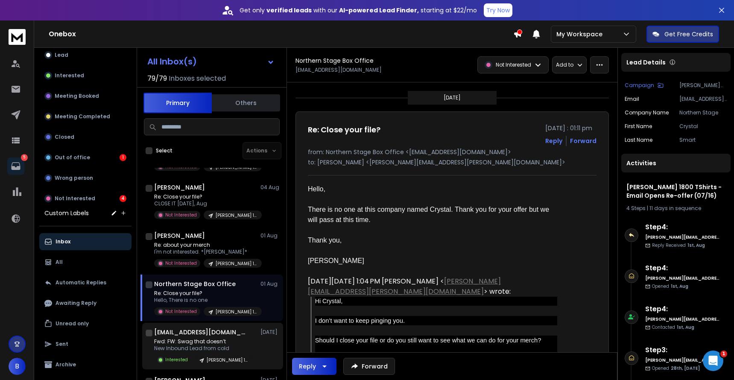
click at [243, 337] on div "[EMAIL_ADDRESS][DOMAIN_NAME] [DATE] Fwd: FW: Swag that doesn’t New Inbound Lead…" at bounding box center [217, 346] width 126 height 36
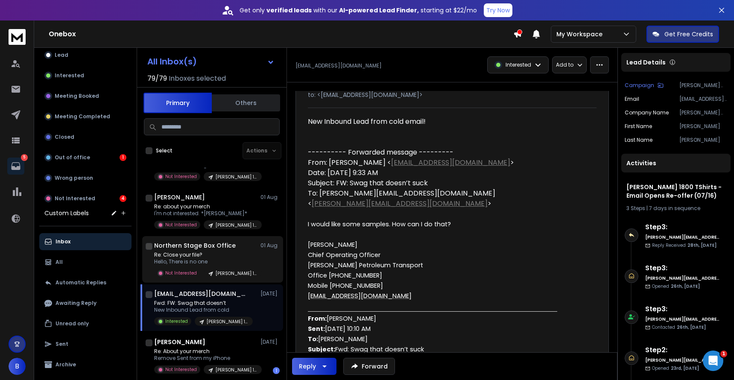
scroll to position [513, 0]
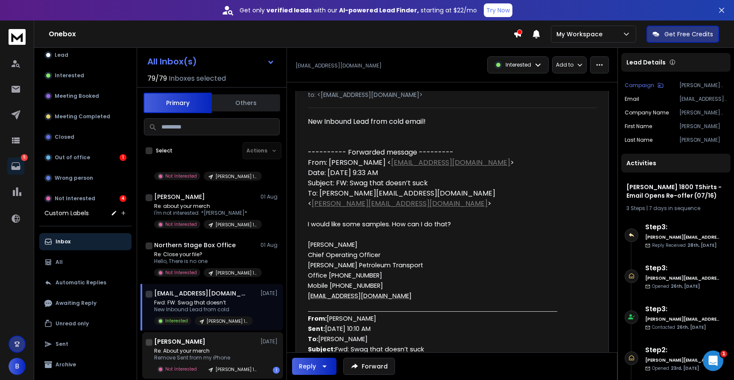
click at [239, 347] on div "[PERSON_NAME] [DATE] Re: About your merch Remove Sent from my iPhone Not Intere…" at bounding box center [217, 355] width 126 height 36
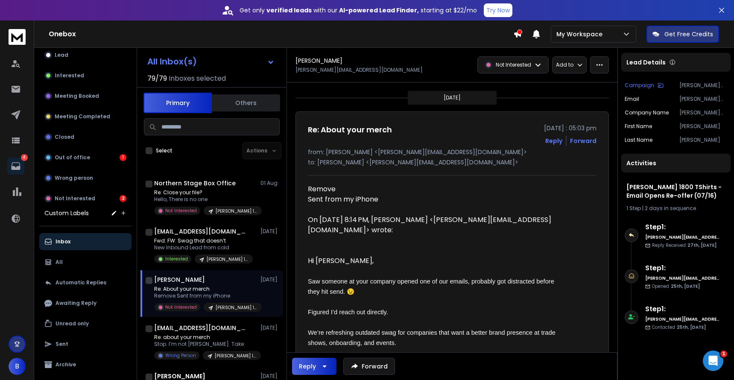
scroll to position [586, 0]
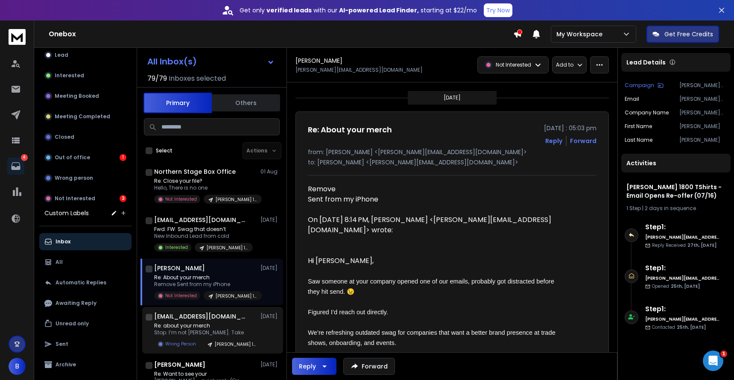
click at [245, 320] on div "[EMAIL_ADDRESS][DOMAIN_NAME] [DATE]" at bounding box center [217, 316] width 126 height 9
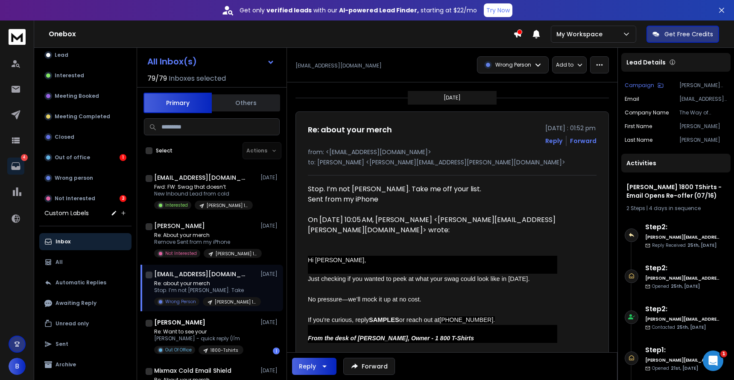
scroll to position [630, 0]
click at [245, 320] on div "[PERSON_NAME] [DATE]" at bounding box center [217, 321] width 126 height 9
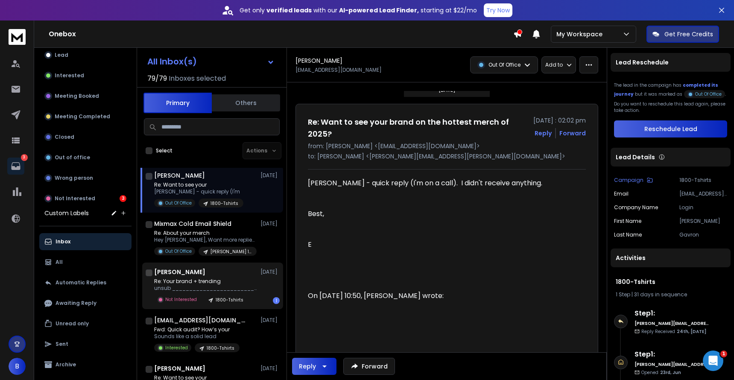
scroll to position [782, 0]
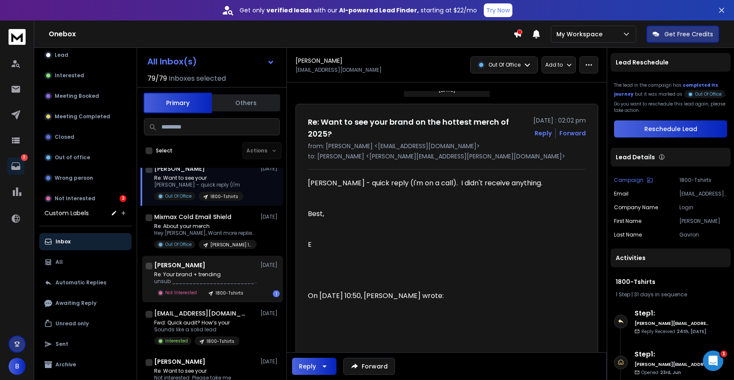
click at [241, 322] on div "Fwd: Quick audit? How’s your Sounds like a solid lead Interested 1800-Tshirts" at bounding box center [217, 332] width 126 height 26
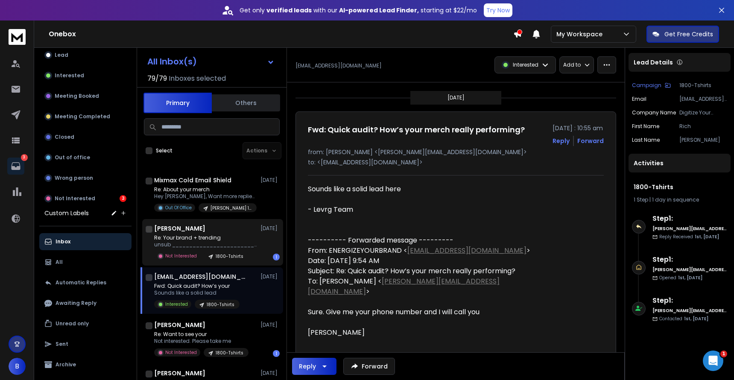
scroll to position [824, 0]
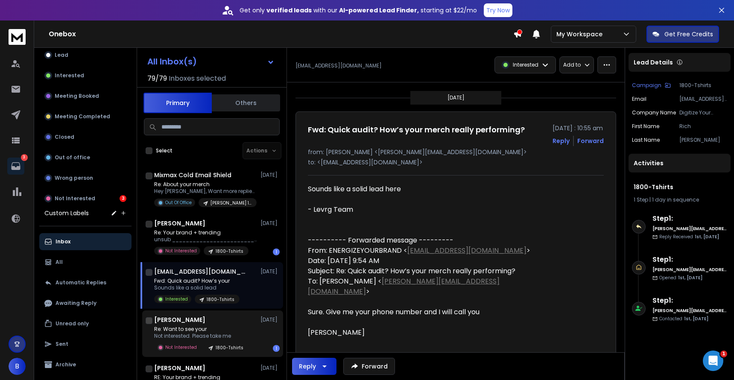
click at [237, 326] on p "Re: Want to see your" at bounding box center [201, 329] width 94 height 7
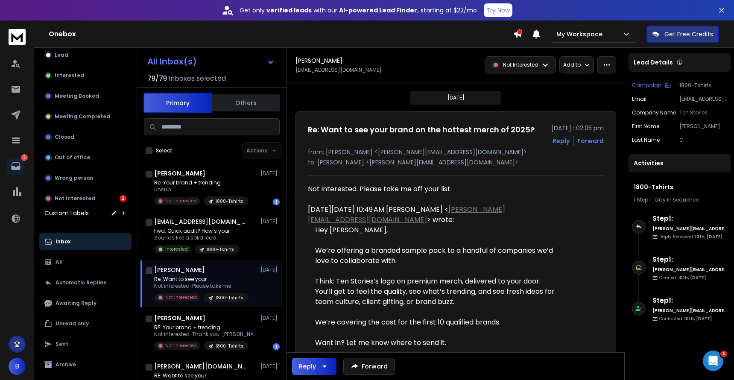
scroll to position [877, 0]
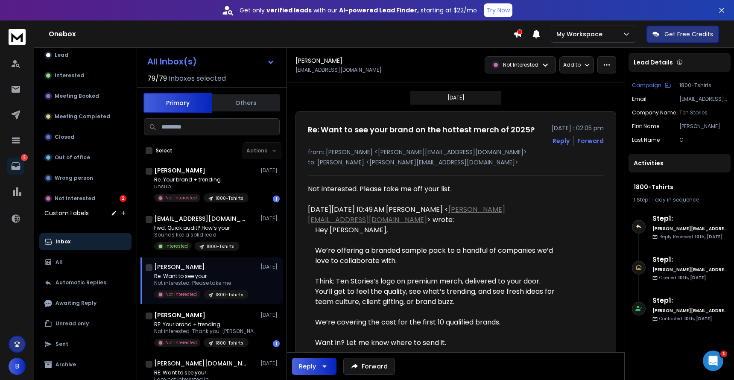
click at [237, 326] on p "RE: Your brand + trending" at bounding box center [205, 324] width 102 height 7
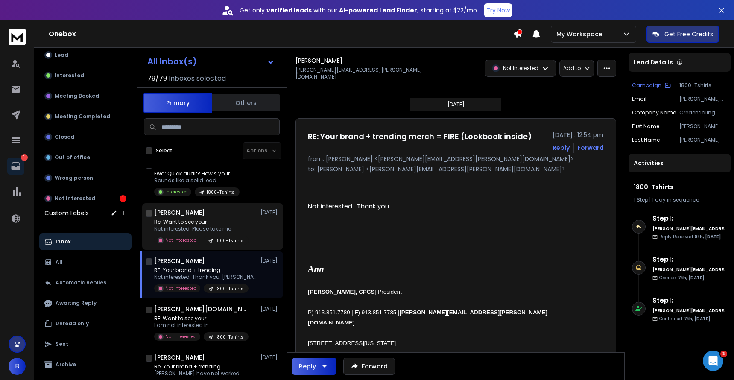
scroll to position [937, 0]
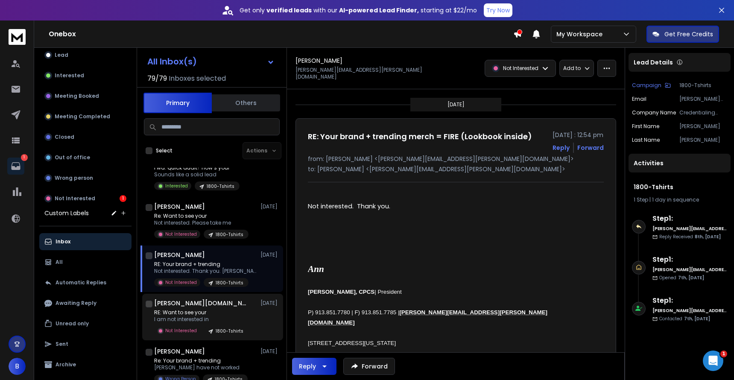
click at [239, 316] on p "I am not interested in" at bounding box center [201, 319] width 94 height 7
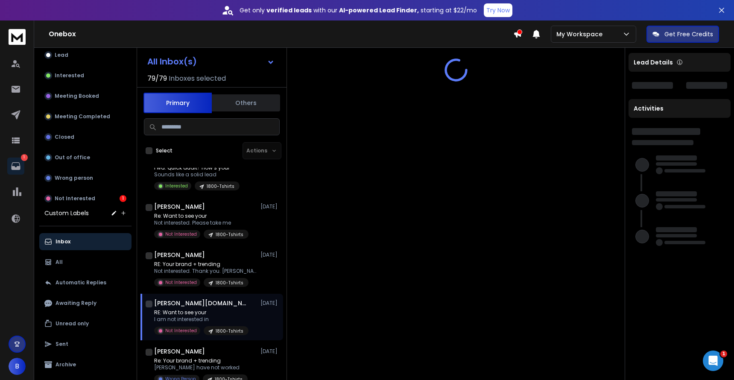
click at [239, 316] on p "I am not interested in" at bounding box center [201, 319] width 94 height 7
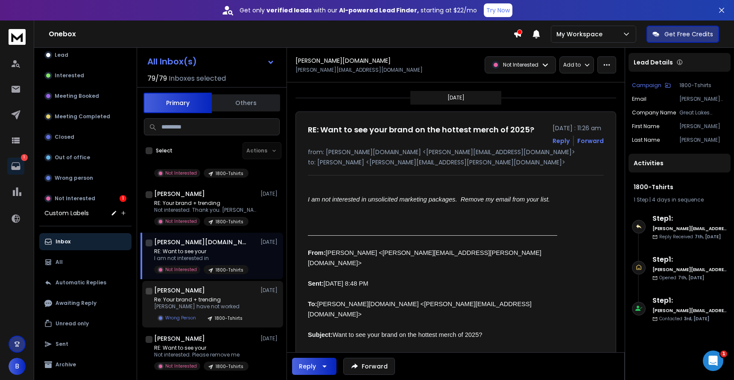
scroll to position [998, 0]
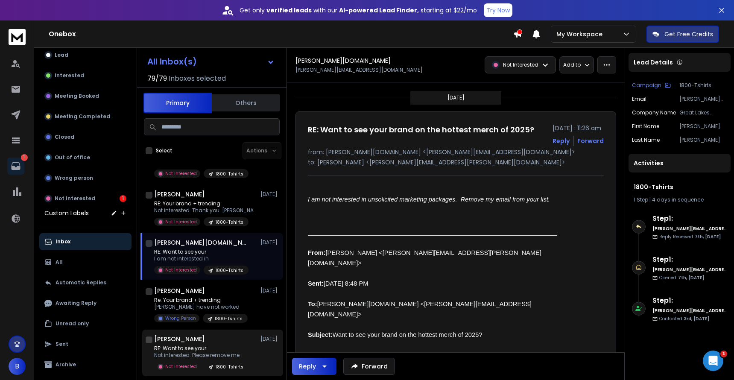
click at [252, 345] on div "RE: Want to see your Not interested. Please remove me Not Interested 1800-Tshir…" at bounding box center [217, 358] width 126 height 26
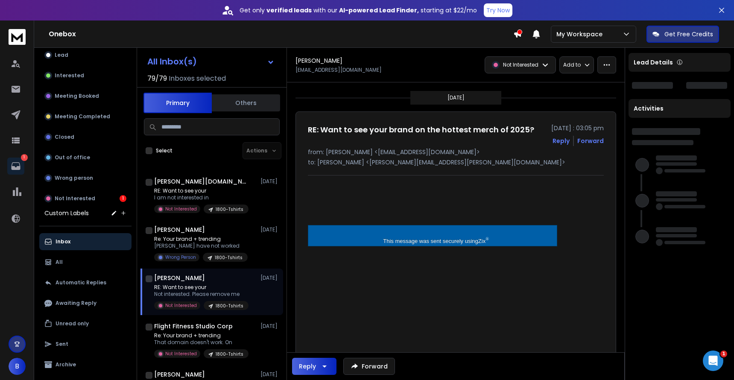
scroll to position [1061, 0]
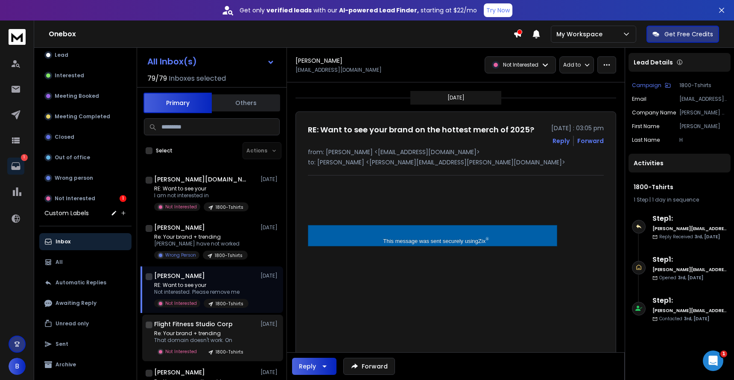
click at [249, 334] on div "Re: Your brand + trending That domain doesn't work. On Not Interested 1800-Tshi…" at bounding box center [217, 343] width 126 height 26
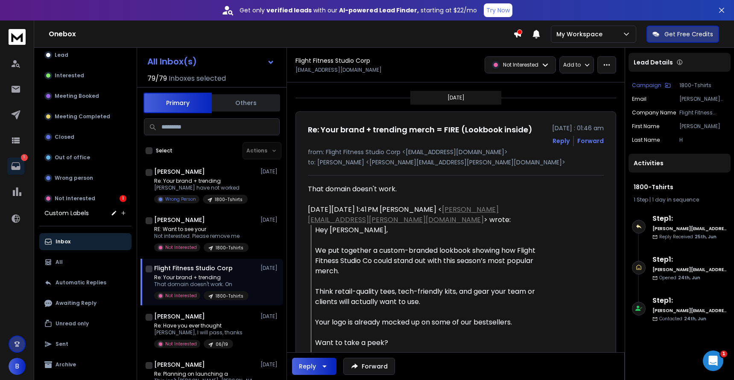
scroll to position [1124, 0]
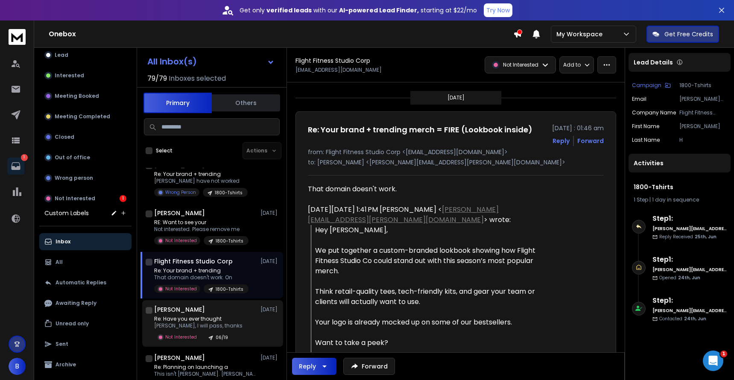
click at [247, 333] on div "Re: Have you ever thought [PERSON_NAME], I will pass, thanks Not Interested 06/…" at bounding box center [217, 328] width 126 height 26
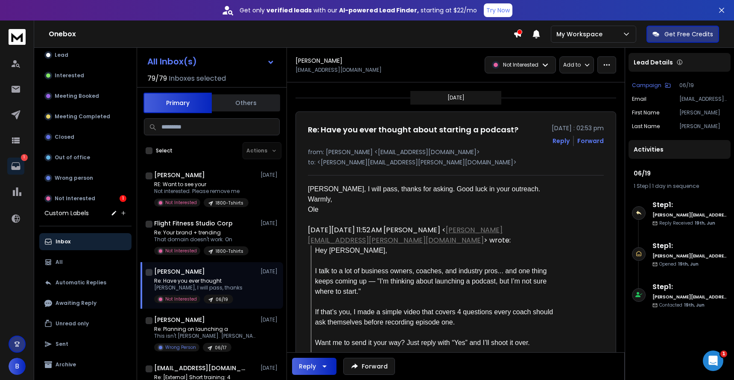
scroll to position [1178, 0]
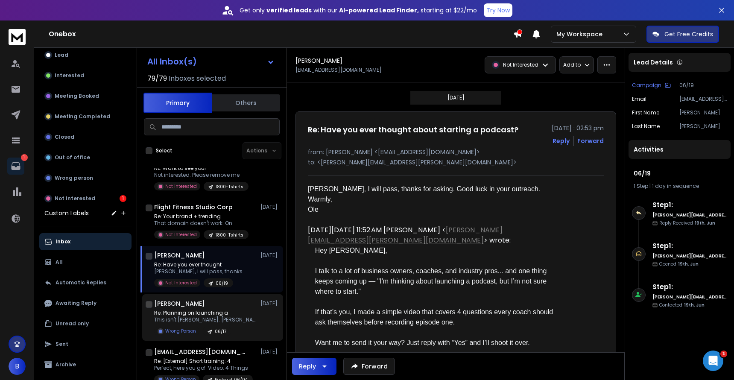
click at [248, 310] on div "Re: Planning on launching a This isn't [PERSON_NAME]. [PERSON_NAME] [PERSON_NAM…" at bounding box center [217, 323] width 126 height 26
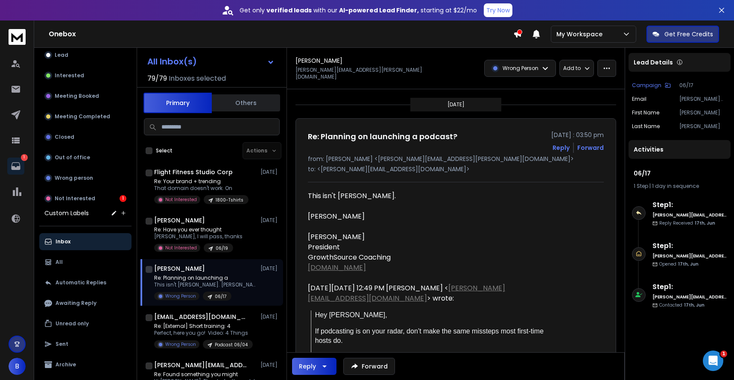
scroll to position [1232, 0]
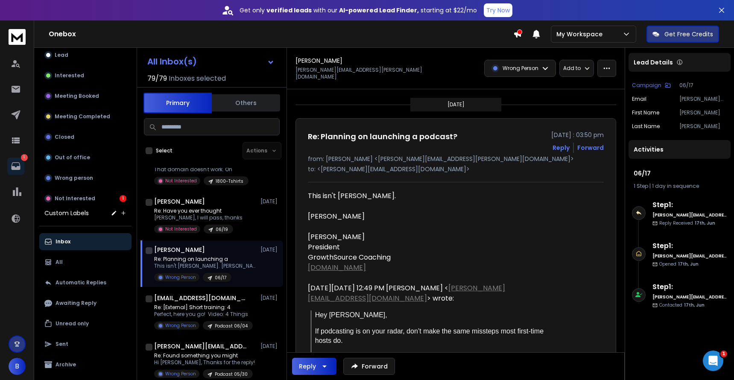
click at [249, 326] on div "Podcast 06/04" at bounding box center [228, 325] width 50 height 9
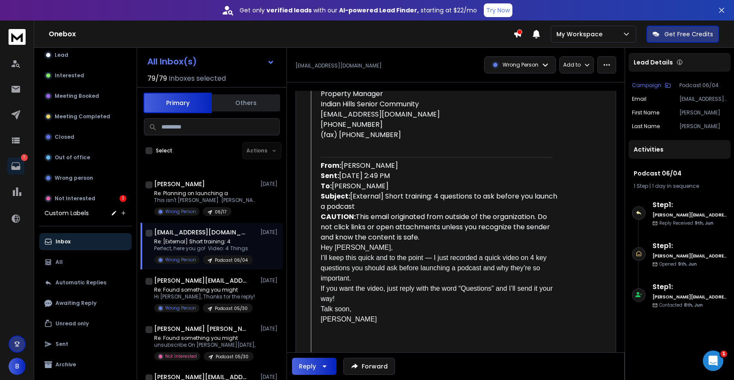
scroll to position [1336, 0]
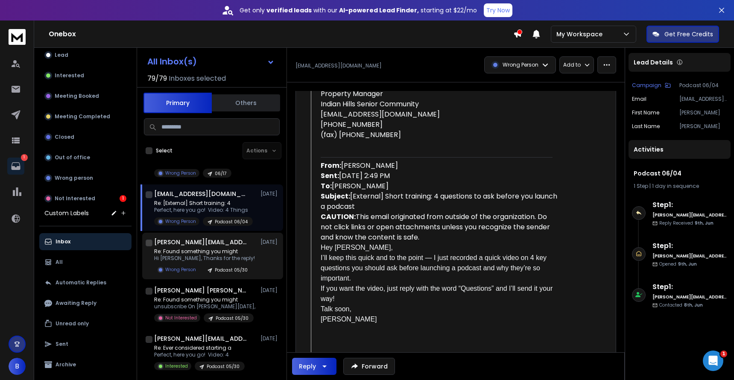
click at [260, 250] on div "Re: Found something you might Hi [PERSON_NAME], Thanks for the reply! Wrong Per…" at bounding box center [217, 261] width 126 height 26
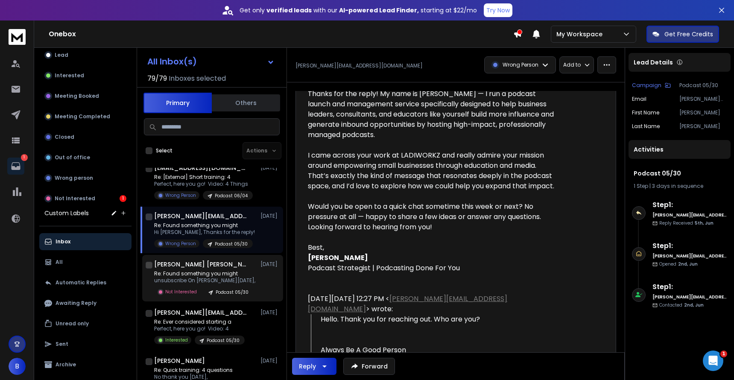
scroll to position [1378, 0]
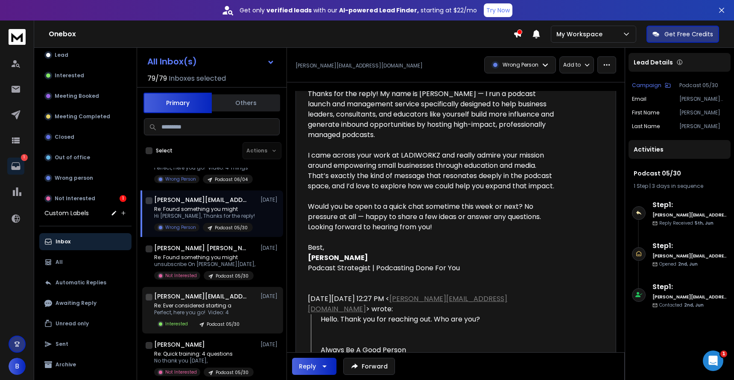
click at [248, 301] on div "[PERSON_NAME][EMAIL_ADDRESS][PERSON_NAME][DOMAIN_NAME] [DATE] Re: Ever consider…" at bounding box center [217, 310] width 126 height 36
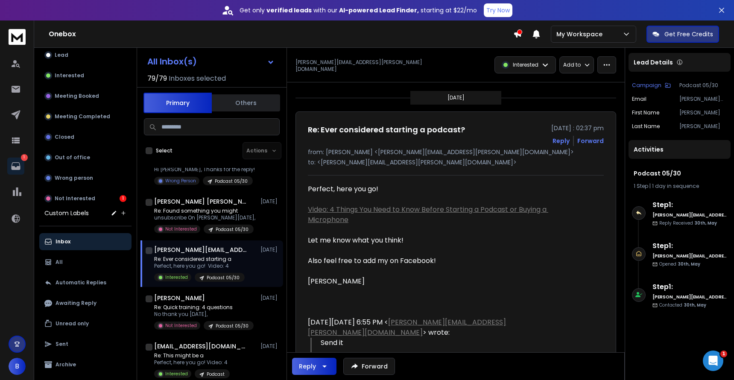
scroll to position [1429, 0]
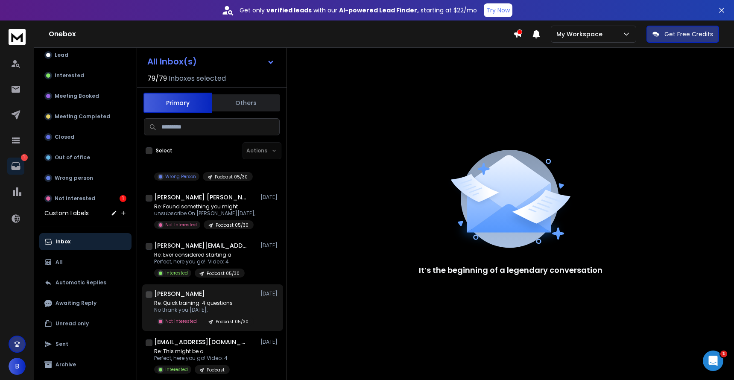
click at [250, 302] on div "Re: Quick training: 4 questions No thank you [DATE], Not Interested Podcast 05/…" at bounding box center [217, 313] width 126 height 26
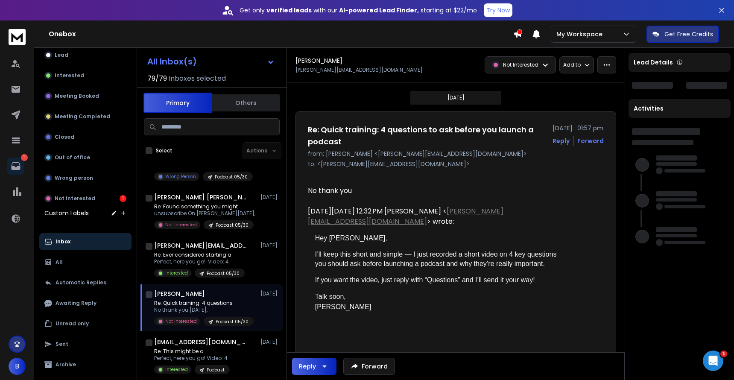
scroll to position [1449, 0]
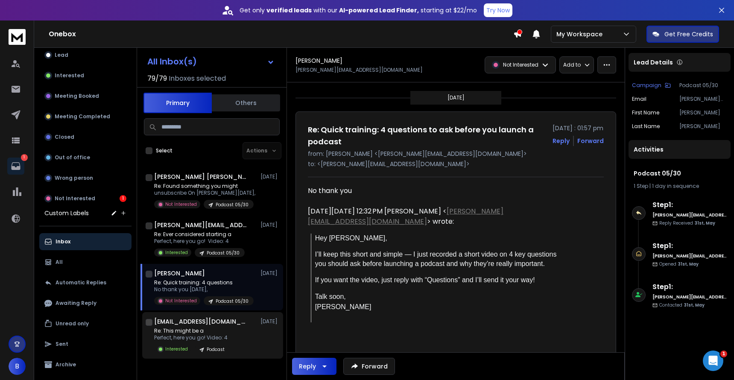
click at [243, 326] on div "[EMAIL_ADDRESS][DOMAIN_NAME] [DATE] Re: This might be a Perfect, here you go! V…" at bounding box center [217, 335] width 126 height 36
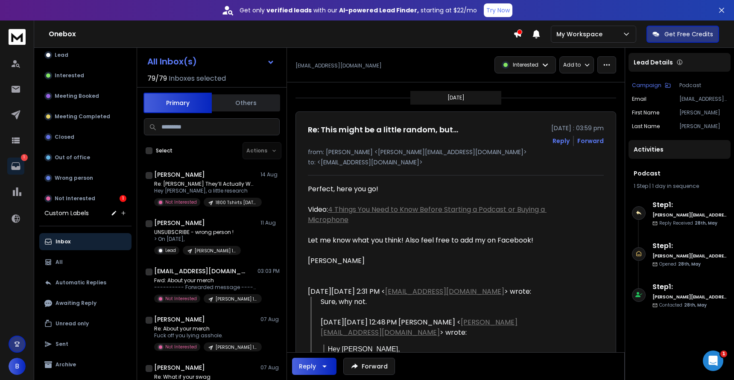
scroll to position [0, 0]
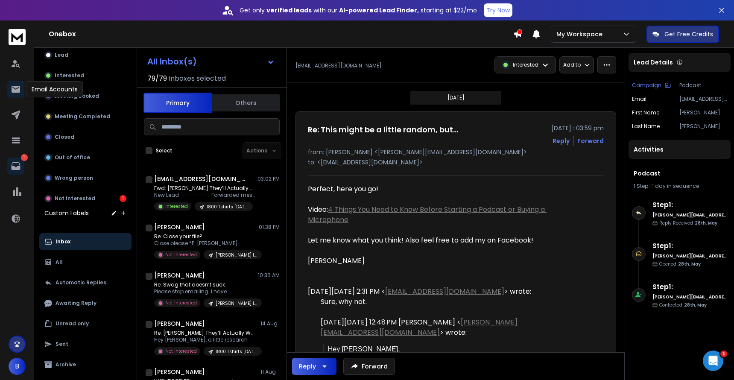
click at [16, 93] on icon at bounding box center [16, 89] width 10 height 10
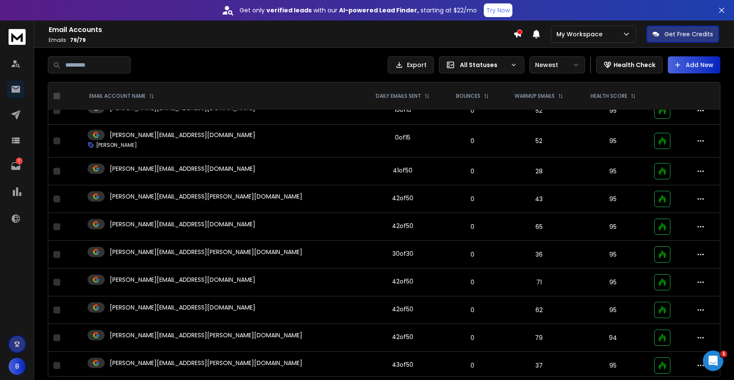
scroll to position [1983, 0]
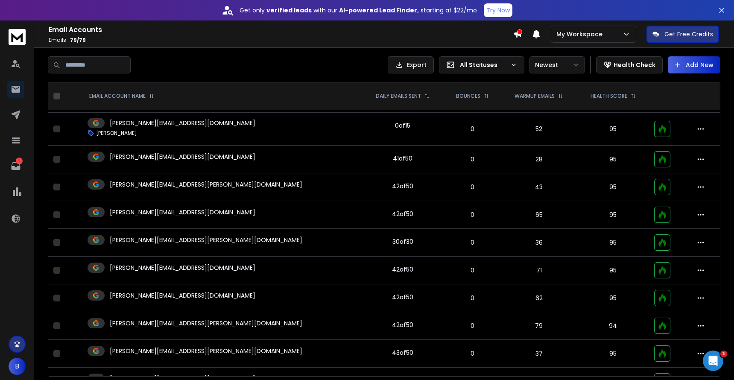
click at [57, 159] on button "button" at bounding box center [56, 159] width 7 height 7
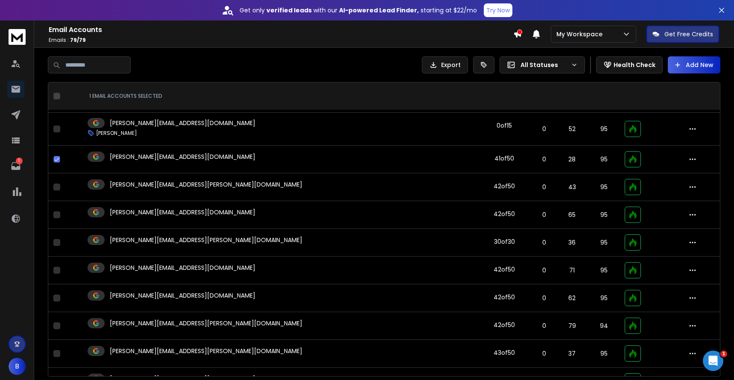
click at [56, 182] on td at bounding box center [65, 187] width 34 height 28
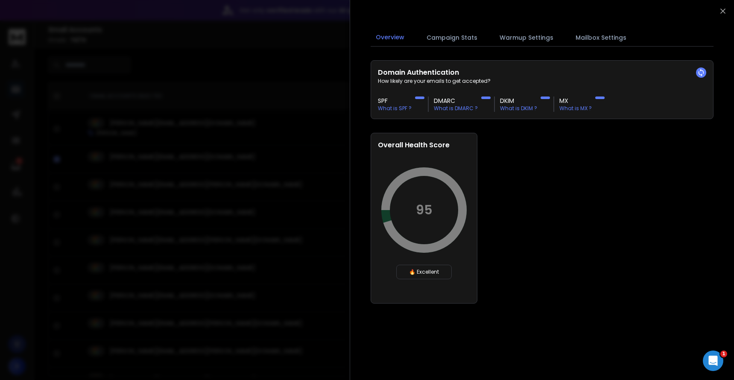
click at [56, 190] on div at bounding box center [367, 190] width 734 height 380
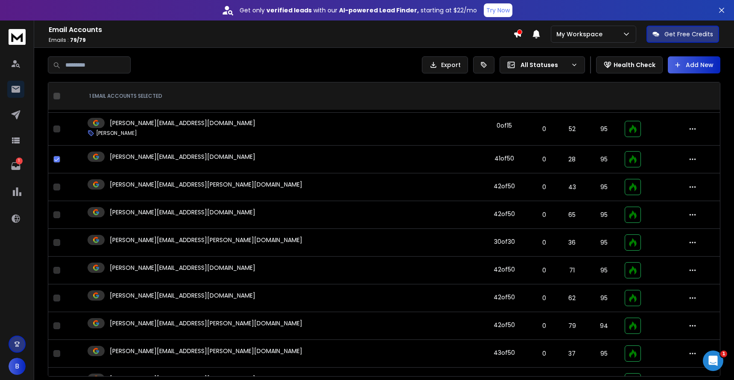
click at [56, 190] on button "button" at bounding box center [56, 187] width 7 height 7
click at [56, 215] on button "button" at bounding box center [56, 214] width 7 height 7
click at [56, 237] on td at bounding box center [65, 243] width 34 height 28
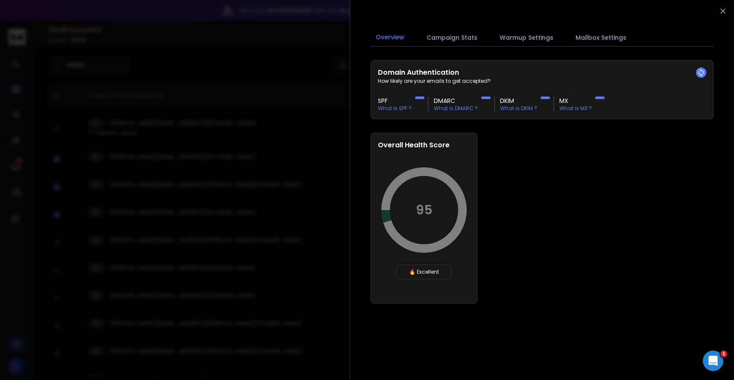
click at [56, 237] on div at bounding box center [367, 190] width 734 height 380
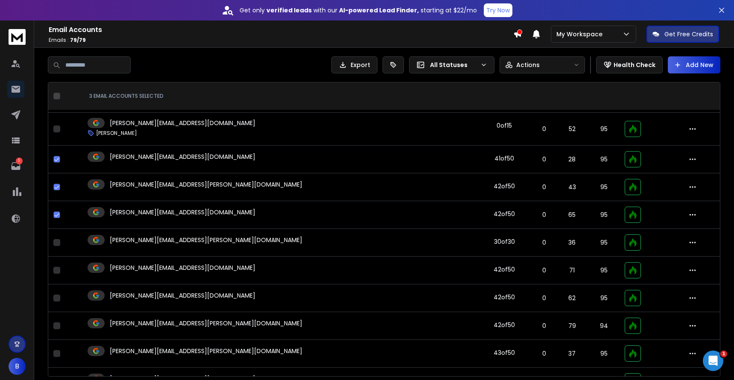
click at [58, 243] on button "button" at bounding box center [56, 242] width 7 height 7
click at [56, 272] on button "button" at bounding box center [56, 270] width 7 height 7
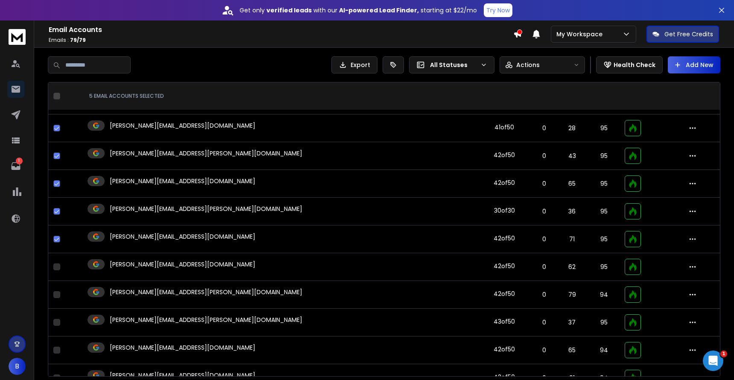
scroll to position [2018, 0]
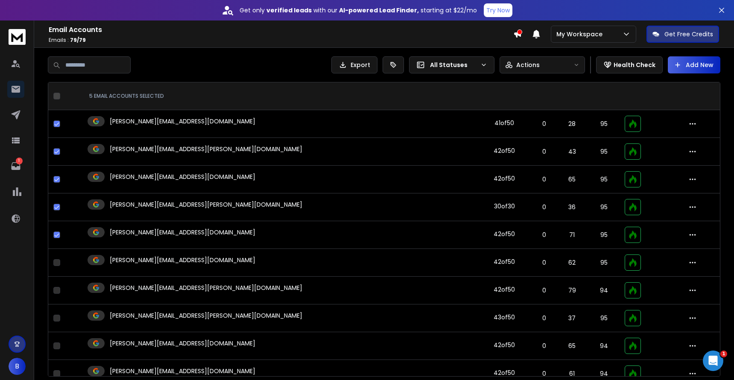
click at [55, 264] on button "button" at bounding box center [56, 262] width 7 height 7
click at [55, 300] on td at bounding box center [65, 291] width 34 height 28
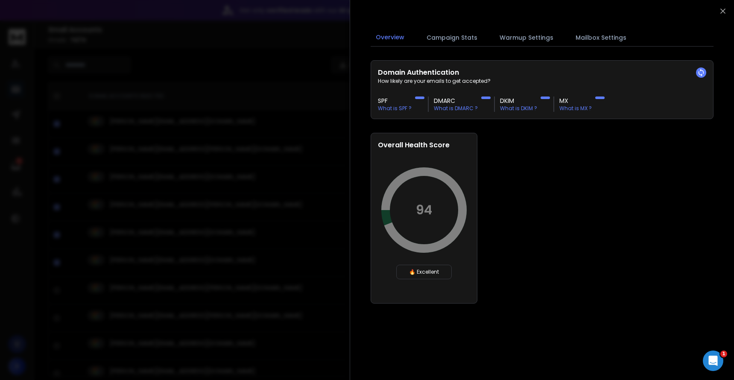
click at [55, 300] on div at bounding box center [367, 190] width 734 height 380
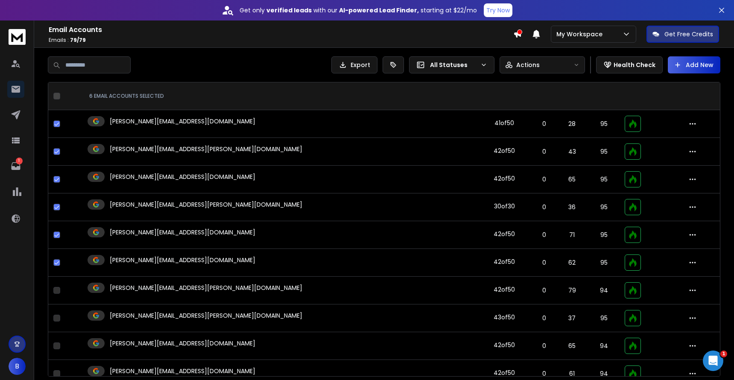
click at [56, 294] on td at bounding box center [65, 291] width 34 height 28
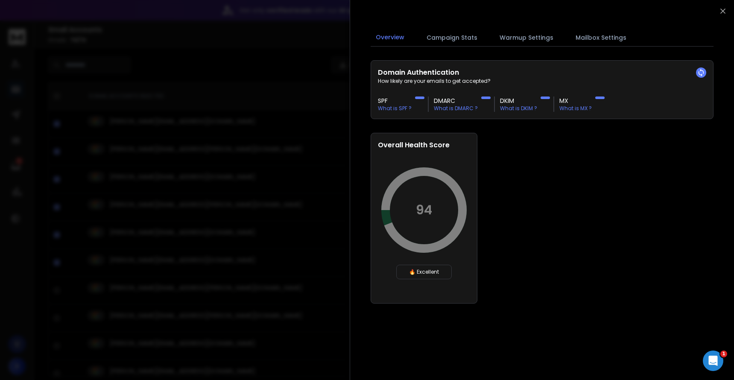
click at [56, 294] on div at bounding box center [367, 190] width 734 height 380
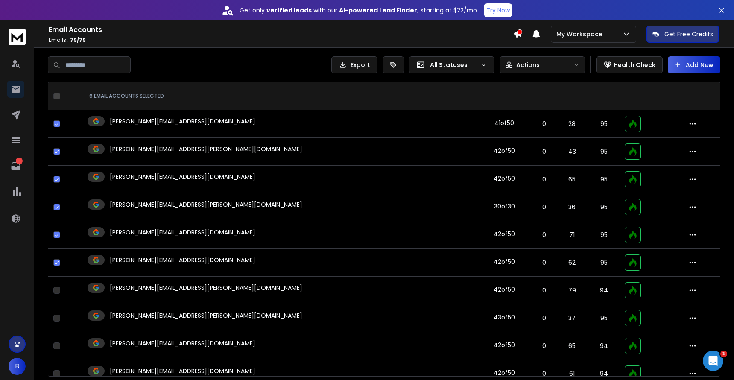
click at [56, 289] on button "button" at bounding box center [56, 290] width 7 height 7
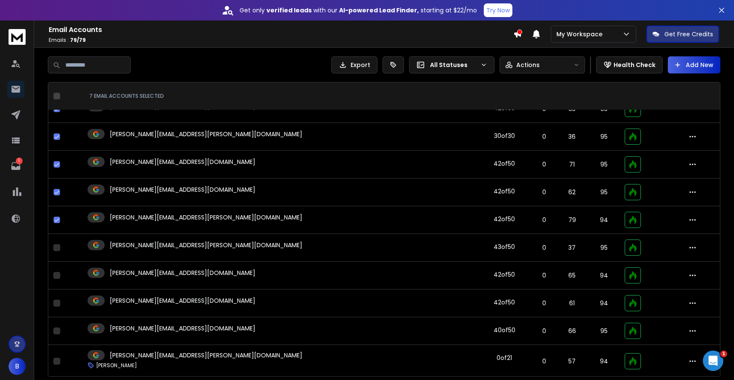
scroll to position [2090, 0]
click at [57, 245] on button "button" at bounding box center [56, 246] width 7 height 7
click at [57, 273] on button "button" at bounding box center [56, 274] width 7 height 7
click at [57, 303] on button "button" at bounding box center [56, 302] width 7 height 7
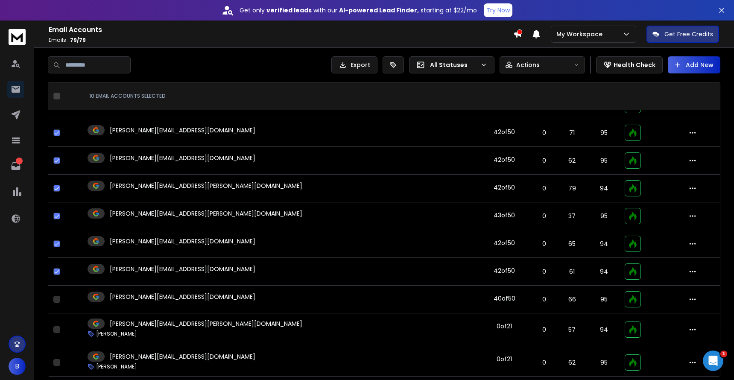
scroll to position [2129, 0]
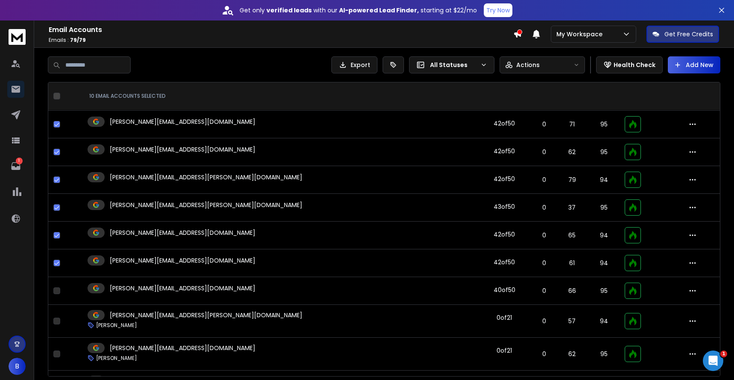
click at [57, 290] on button "button" at bounding box center [56, 290] width 7 height 7
click at [554, 67] on div "Actions" at bounding box center [537, 65] width 65 height 9
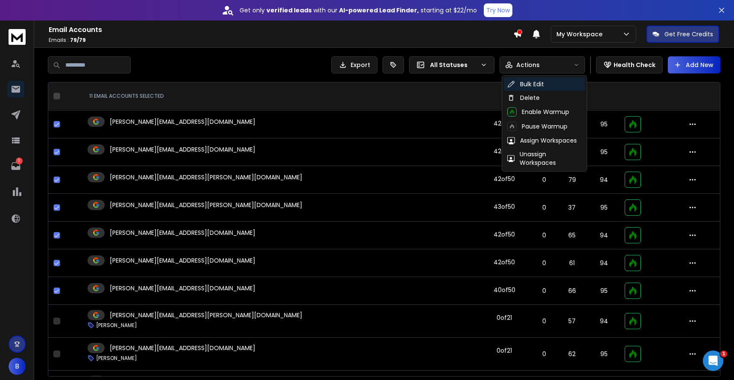
click at [549, 84] on div "Bulk Edit" at bounding box center [544, 84] width 81 height 14
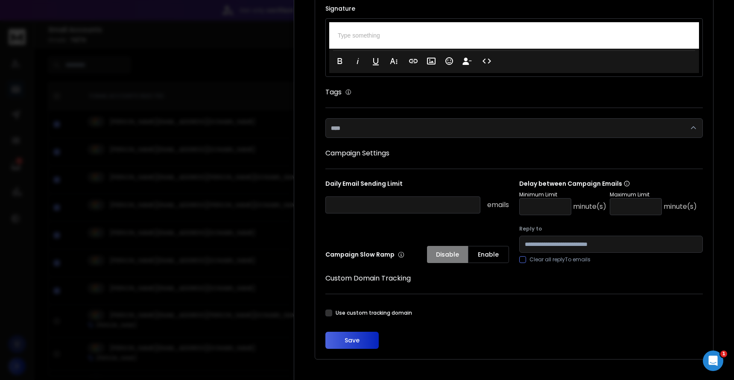
scroll to position [124, 0]
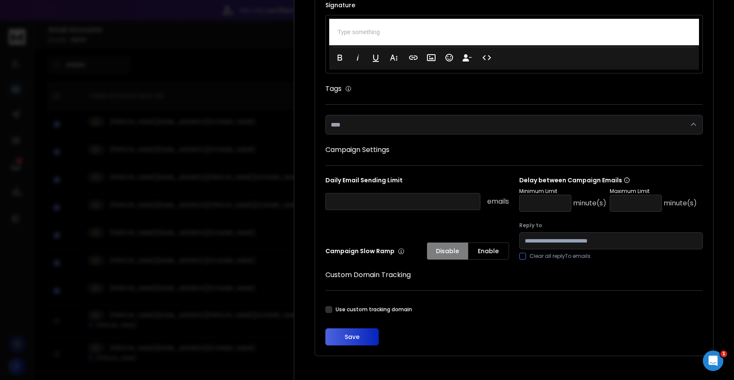
click at [561, 242] on input "text" at bounding box center [611, 240] width 184 height 17
paste input "**********"
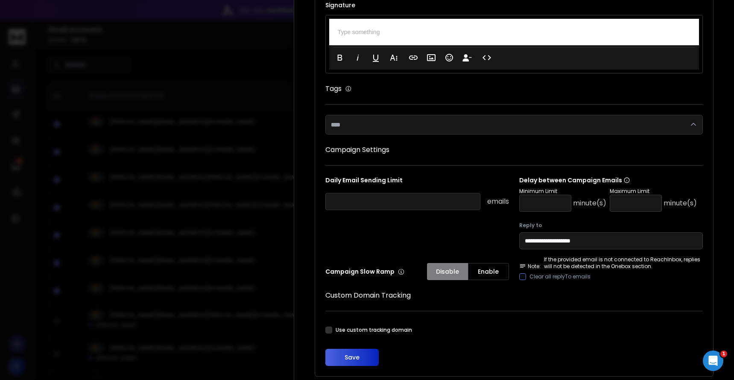
type input "**********"
click at [361, 359] on button "Save" at bounding box center [351, 357] width 53 height 17
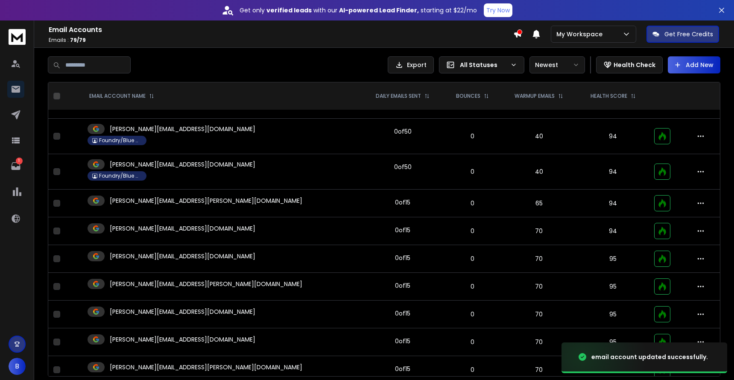
scroll to position [2129, 0]
